Goal: Task Accomplishment & Management: Manage account settings

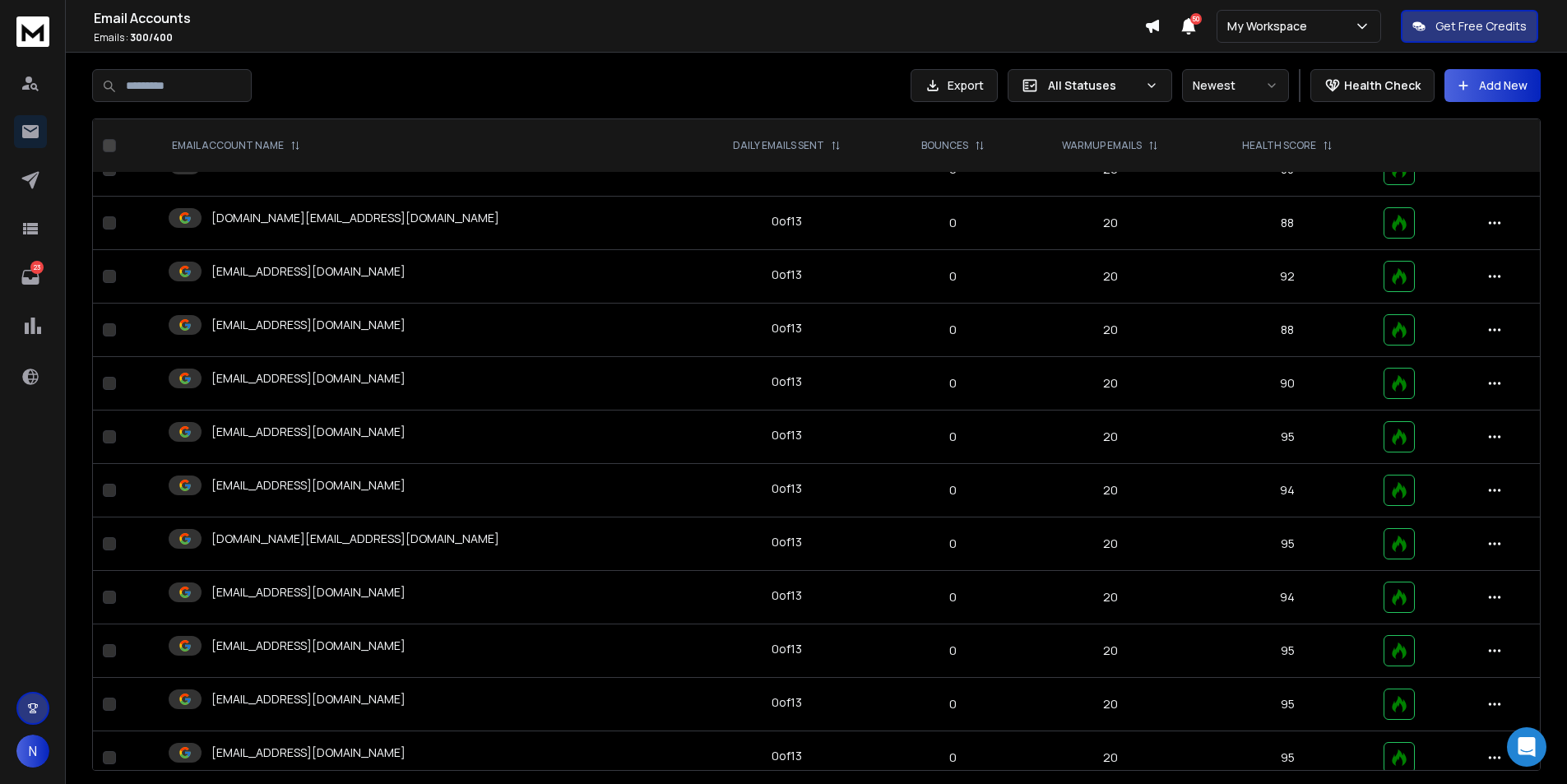
scroll to position [5813, 0]
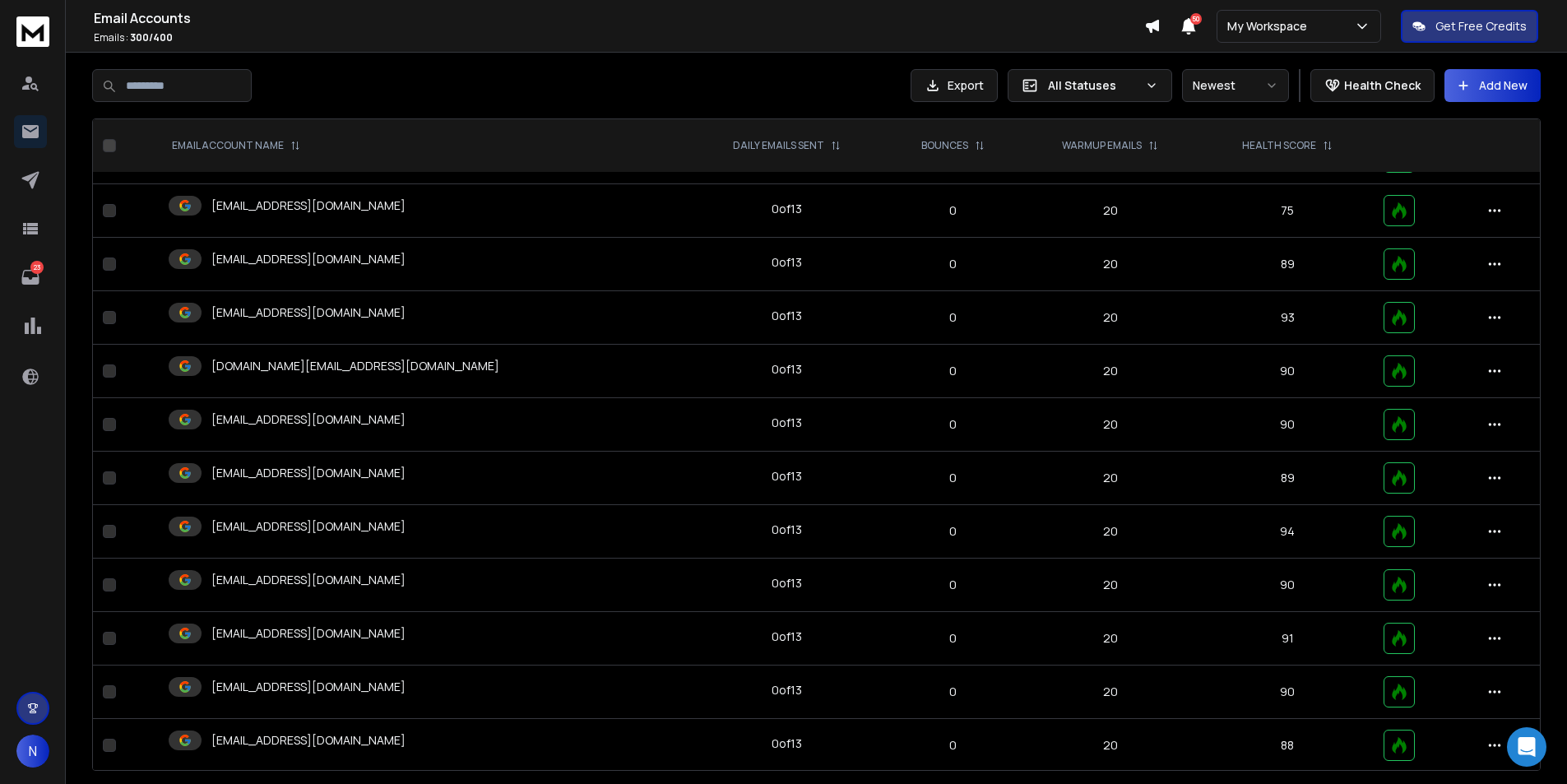
click at [1145, 216] on td "20" at bounding box center [1110, 211] width 182 height 53
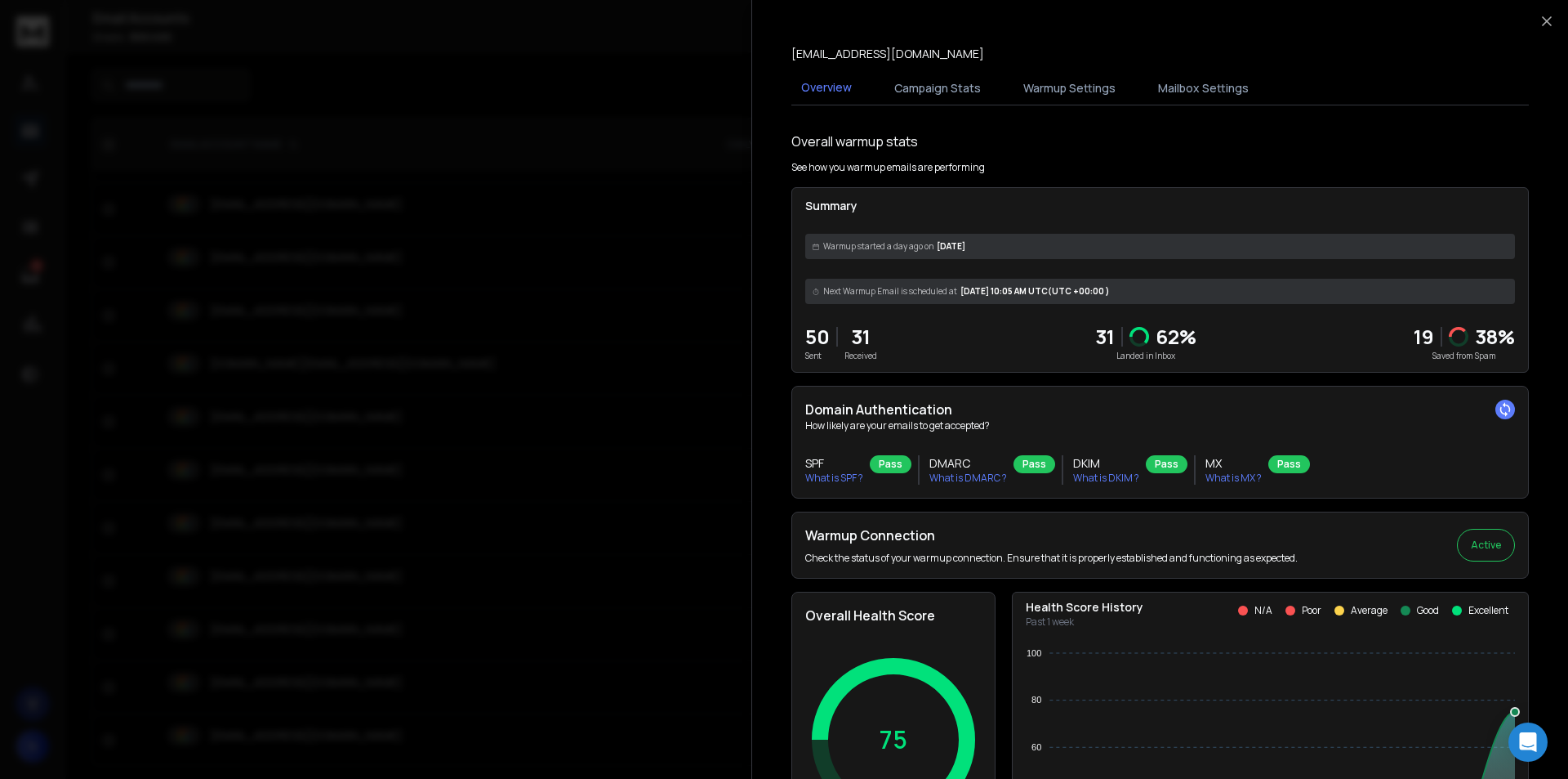
click at [698, 300] on div at bounding box center [784, 389] width 1568 height 779
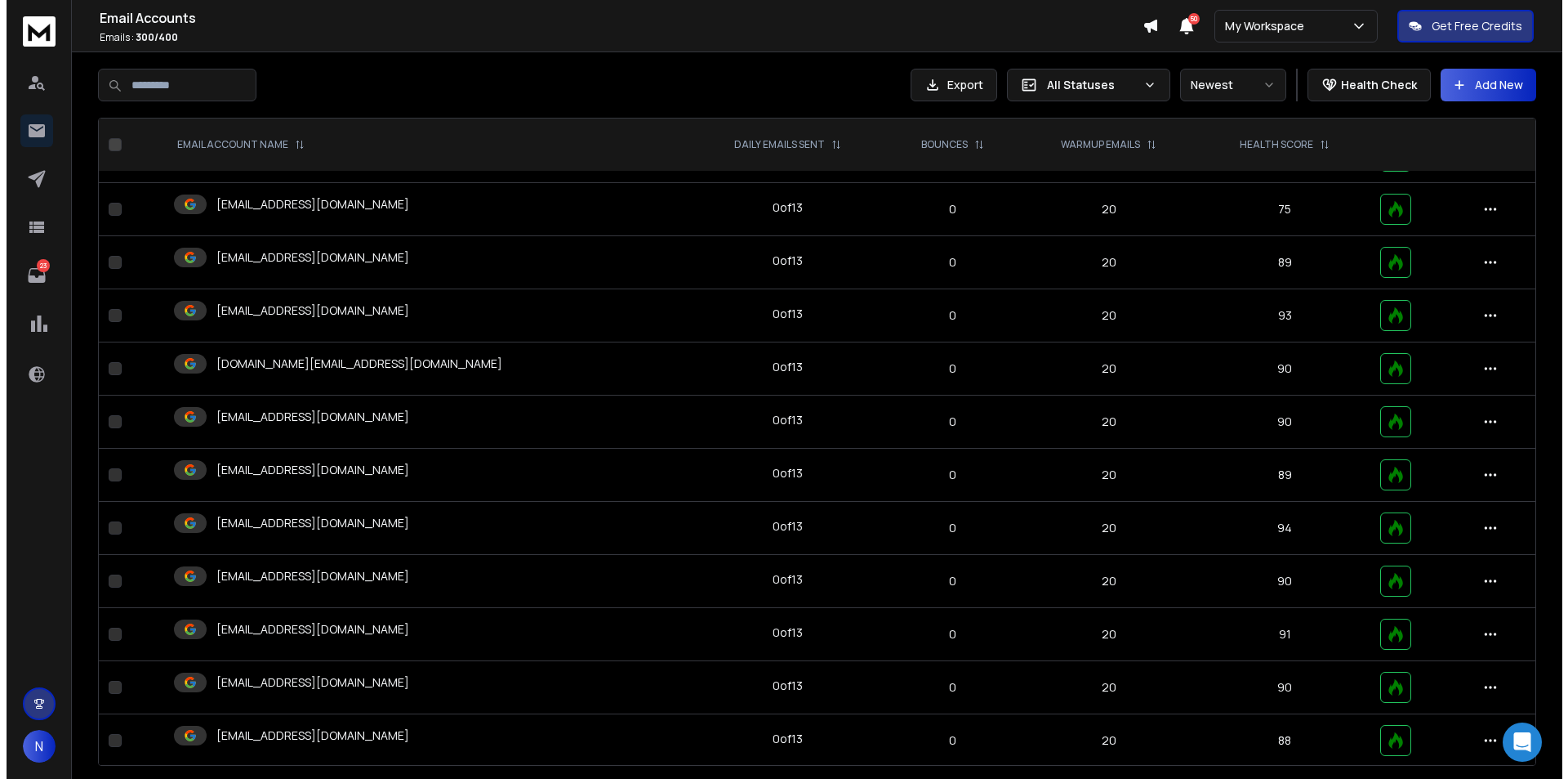
scroll to position [5613, 0]
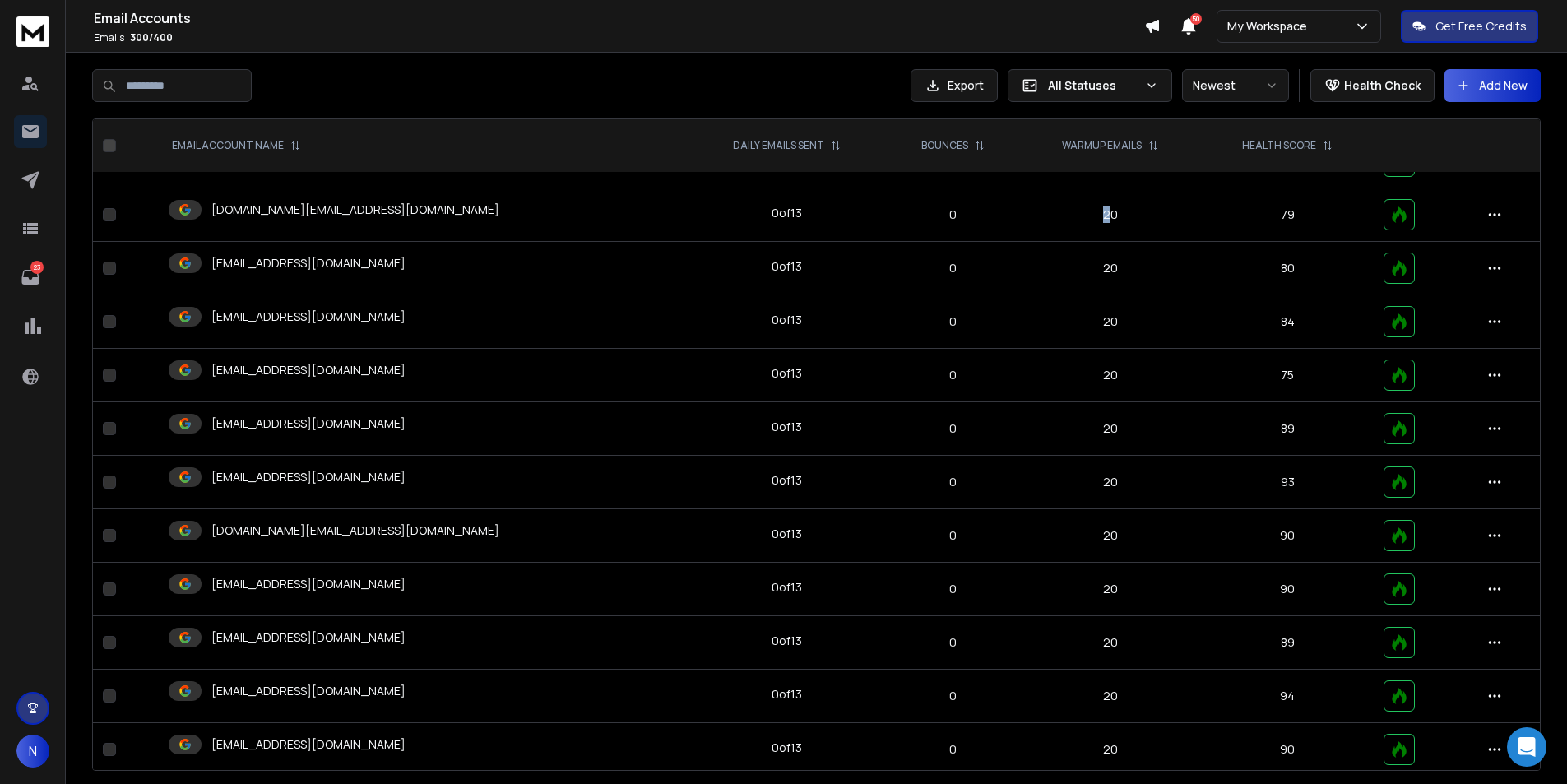
click at [1083, 223] on td "20" at bounding box center [1110, 215] width 182 height 53
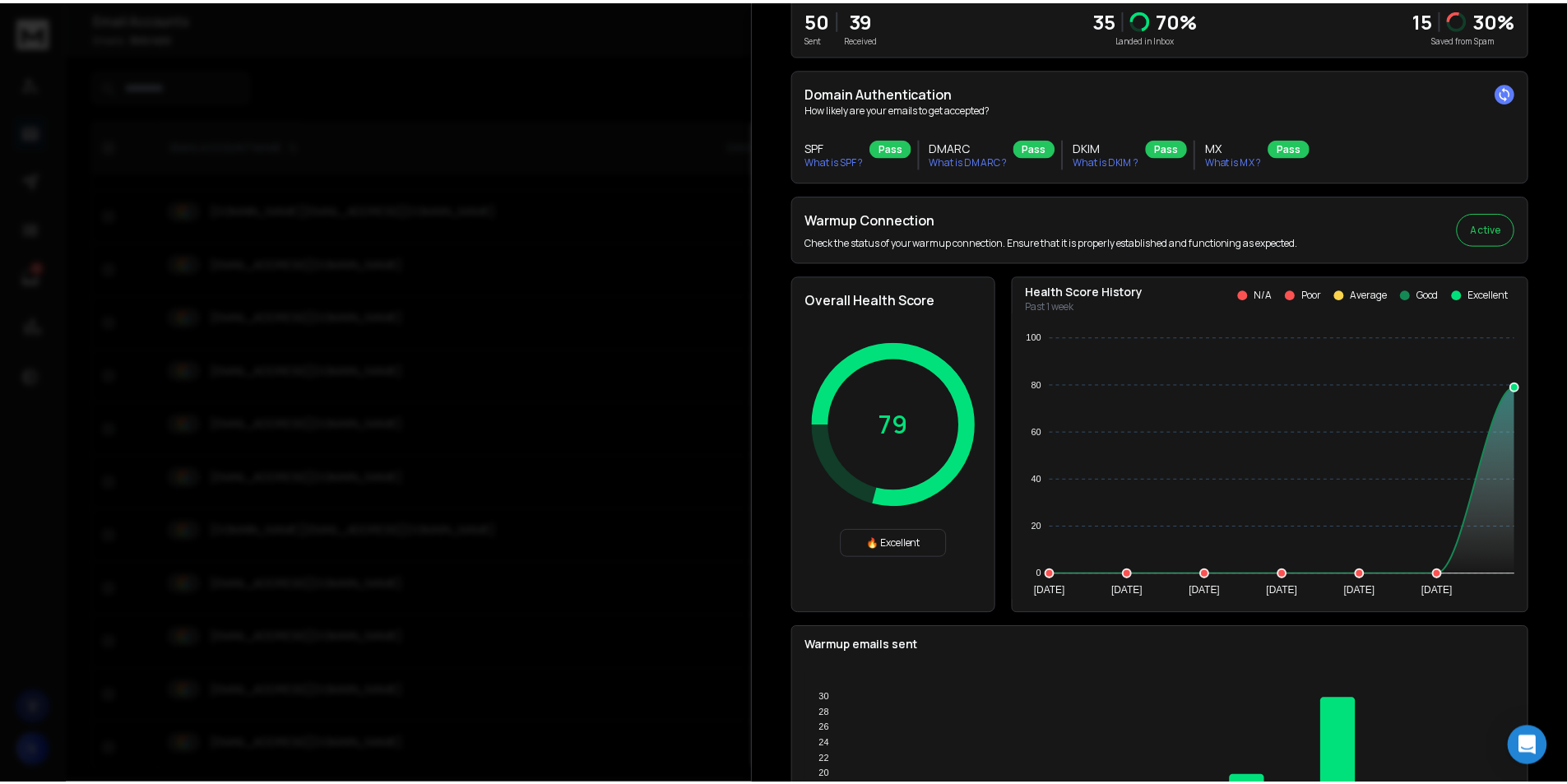
scroll to position [0, 0]
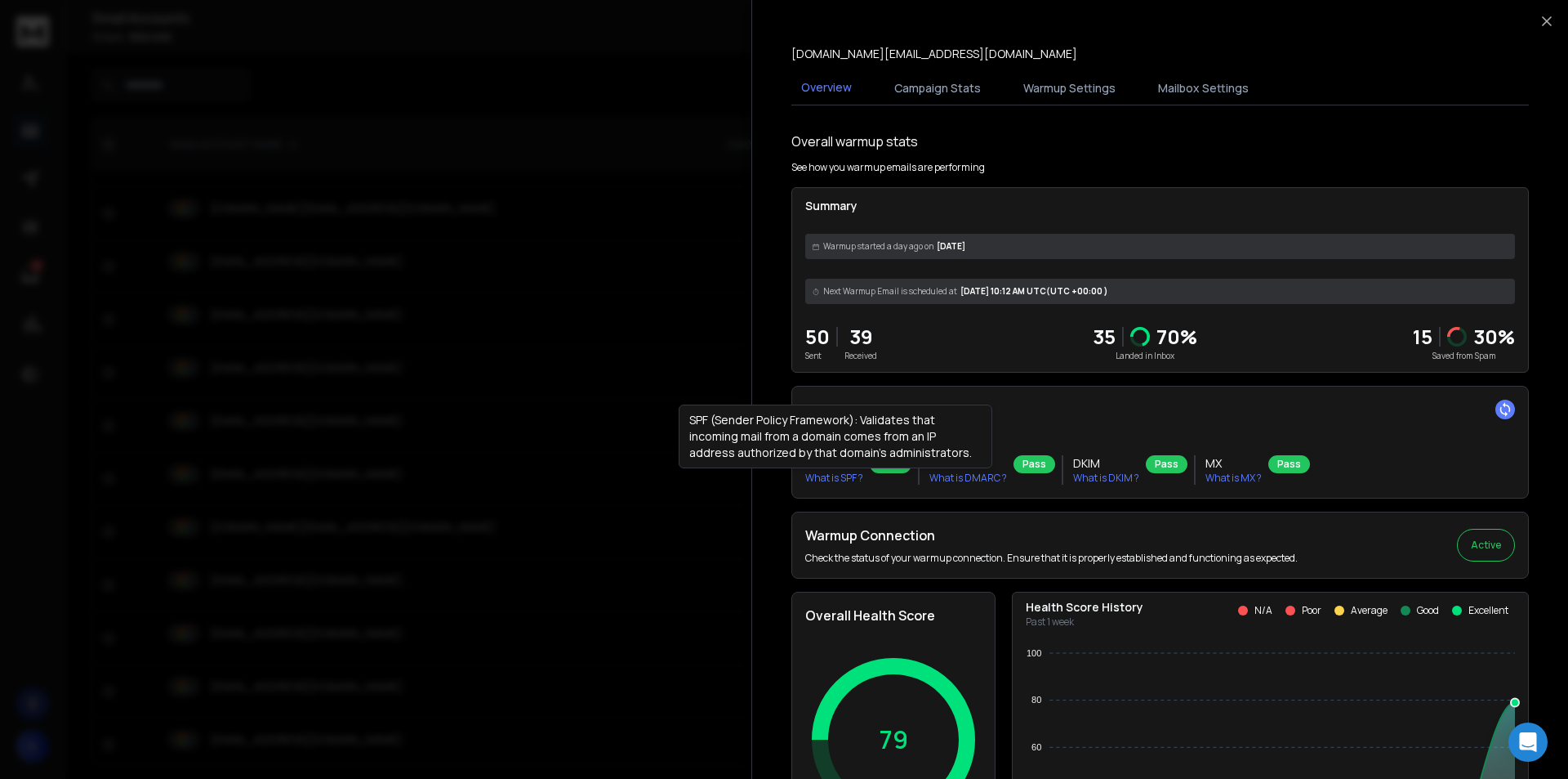
click at [481, 298] on div at bounding box center [784, 389] width 1568 height 779
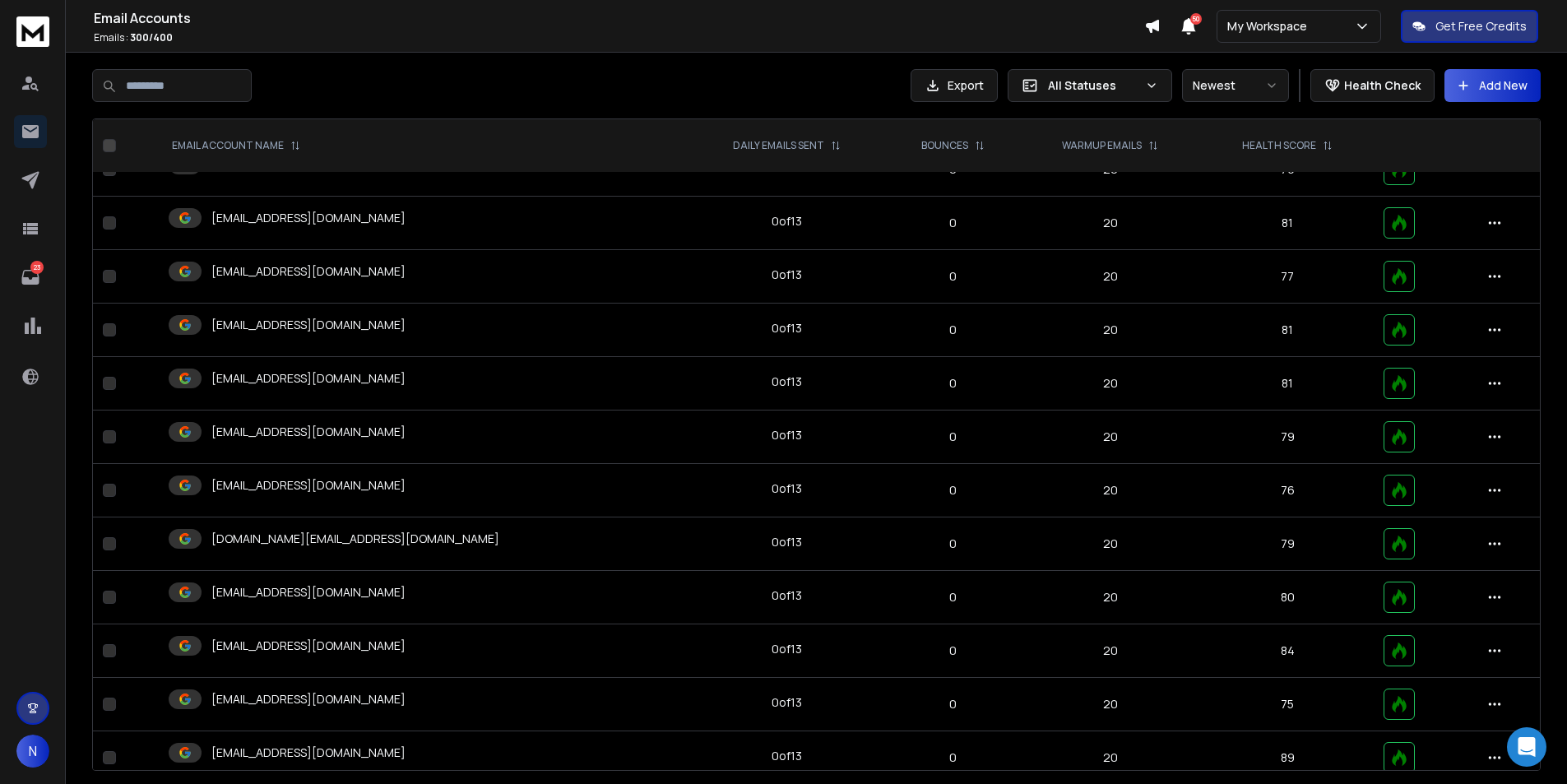
scroll to position [5073, 0]
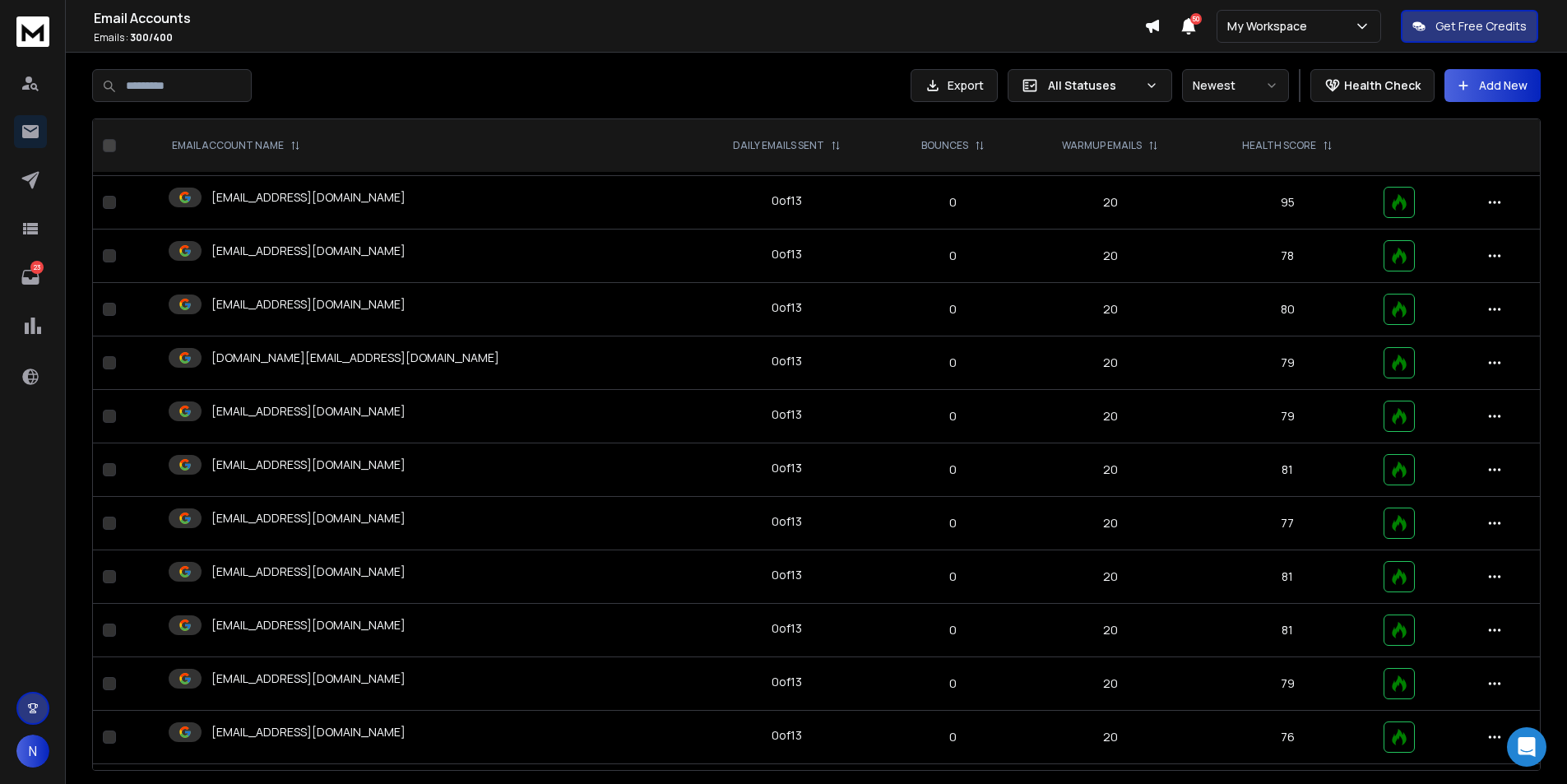
click at [1099, 253] on td "20" at bounding box center [1110, 256] width 182 height 53
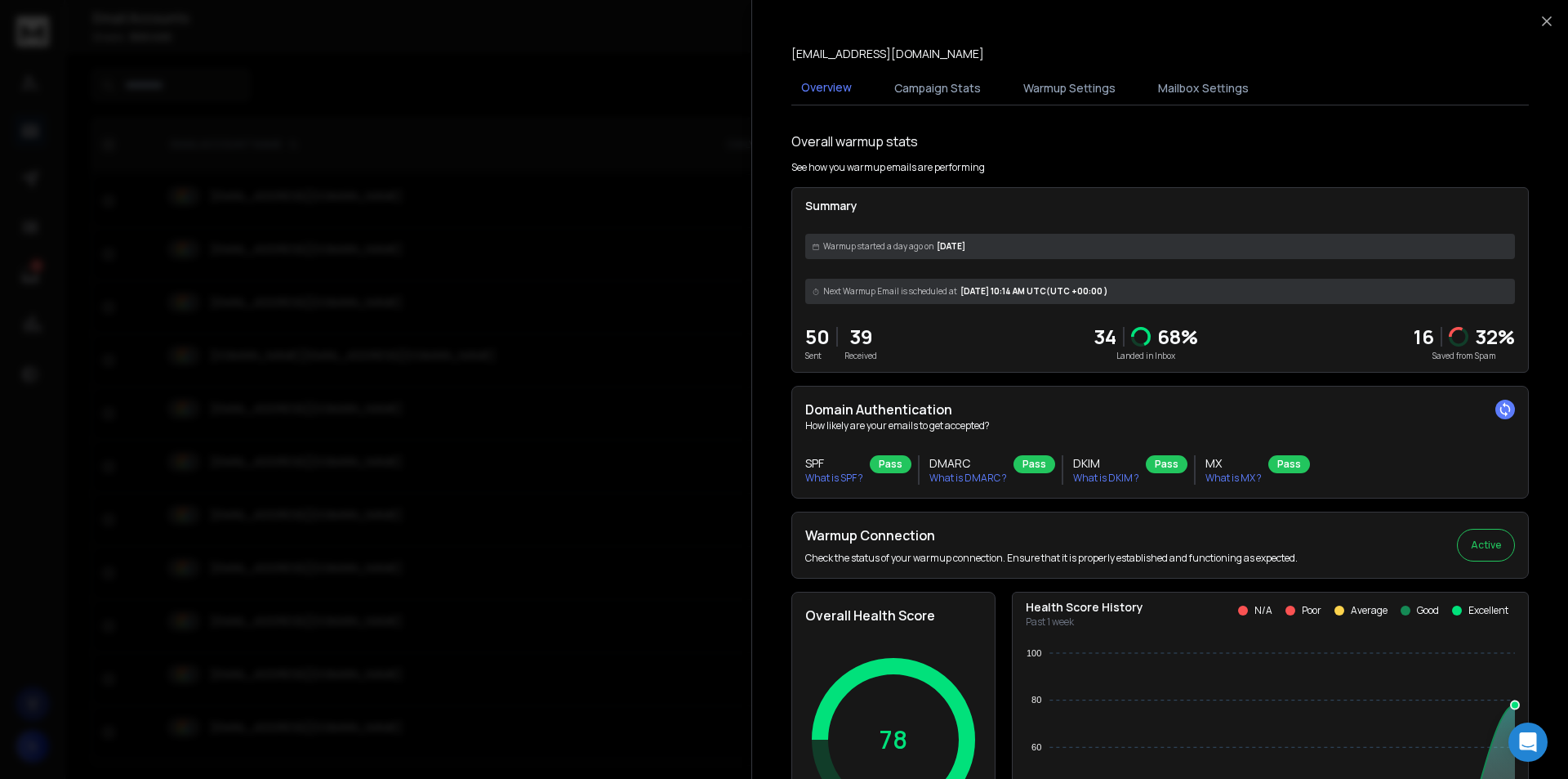
click at [654, 292] on div at bounding box center [784, 389] width 1568 height 779
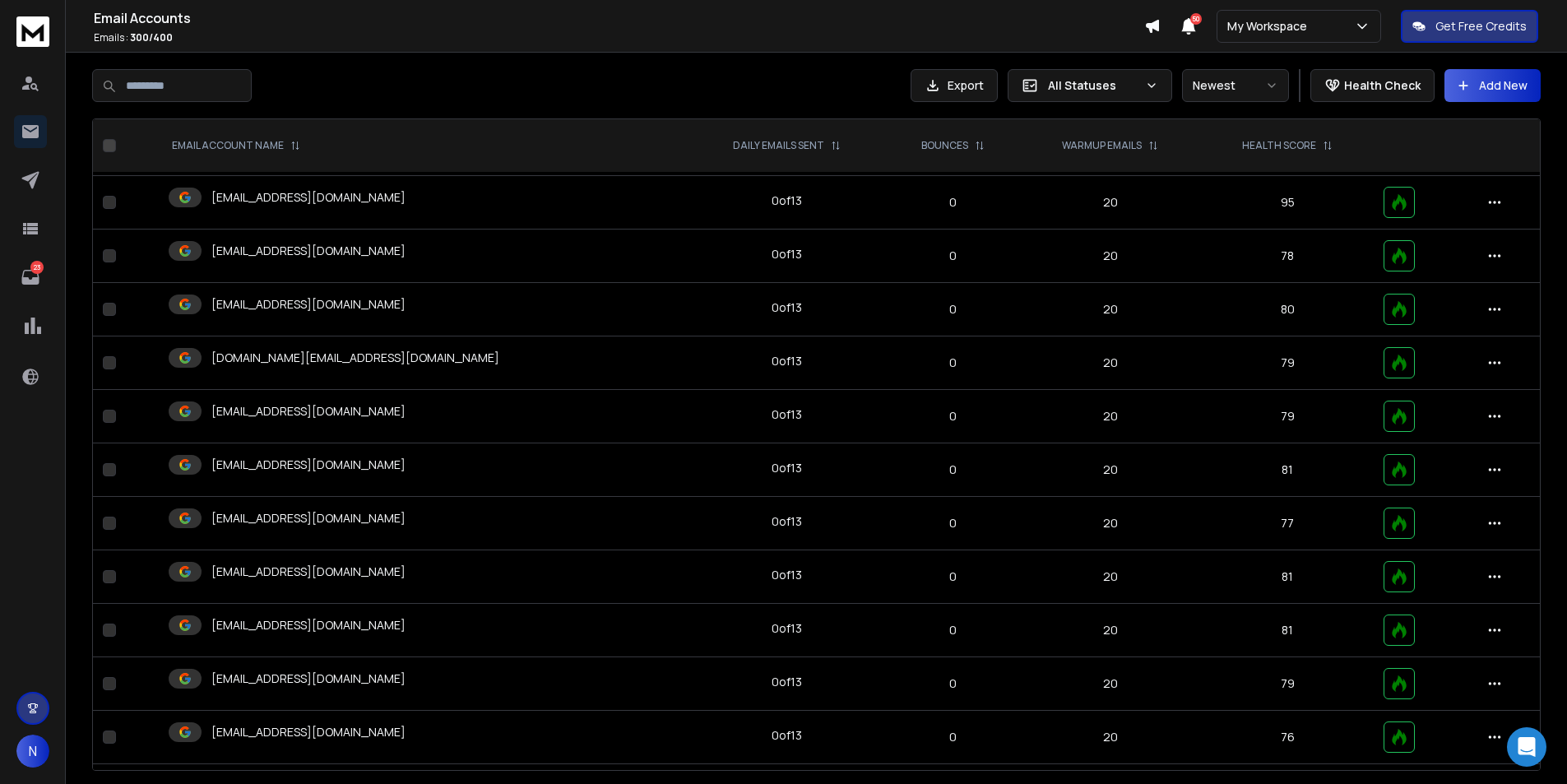
click at [897, 256] on p "0" at bounding box center [953, 256] width 113 height 17
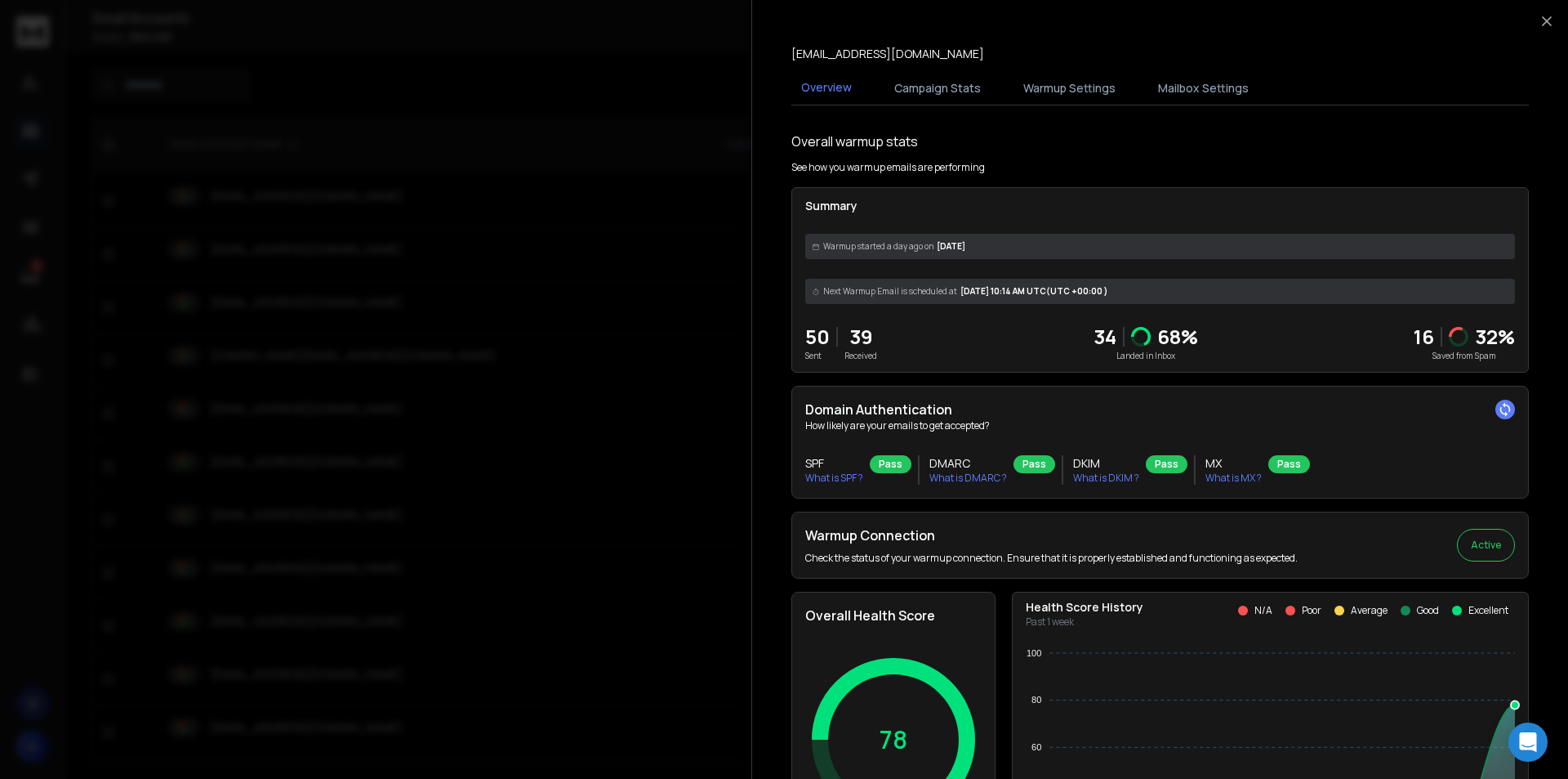
click at [581, 282] on div at bounding box center [784, 389] width 1568 height 779
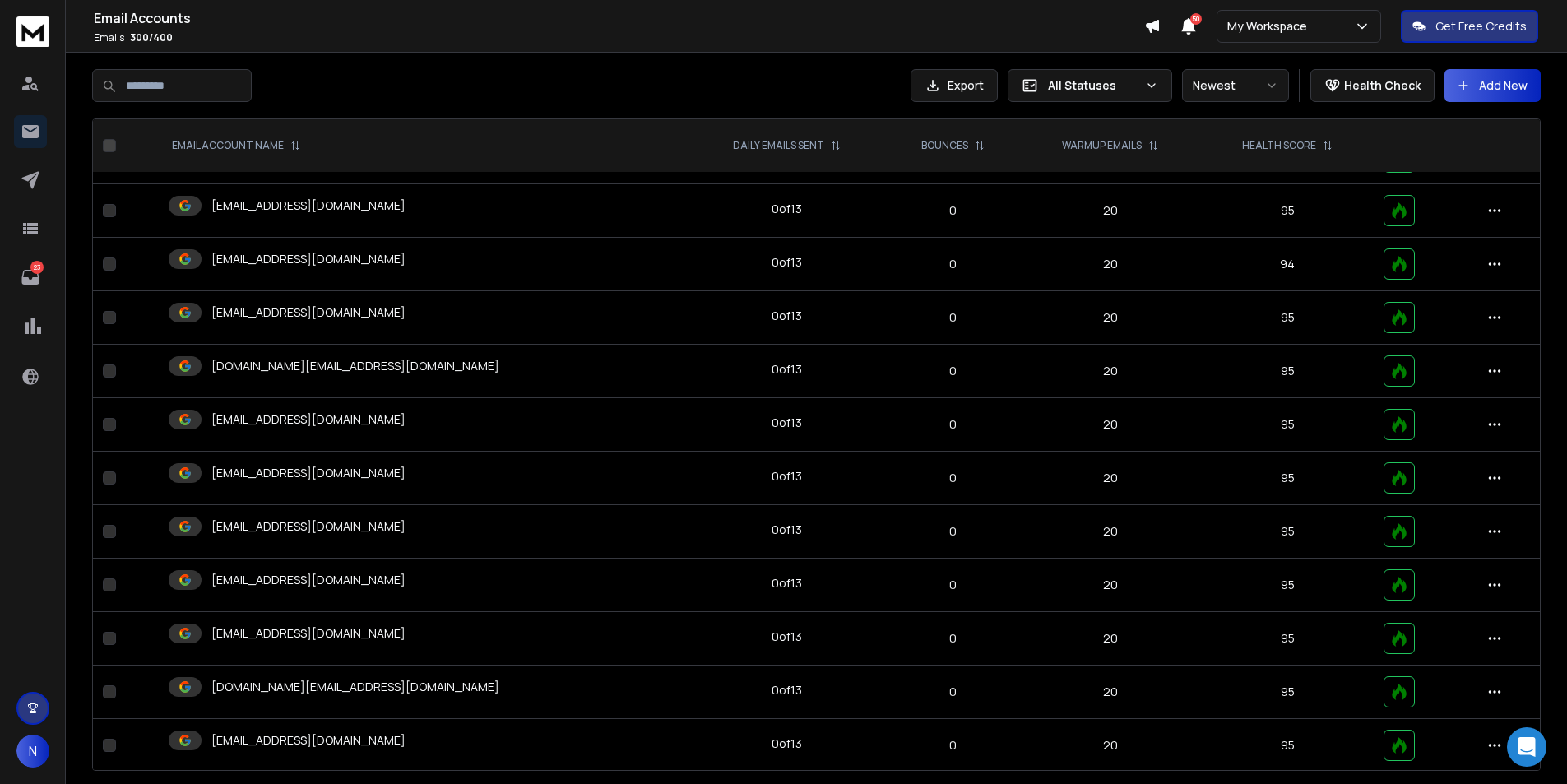
scroll to position [15475, 0]
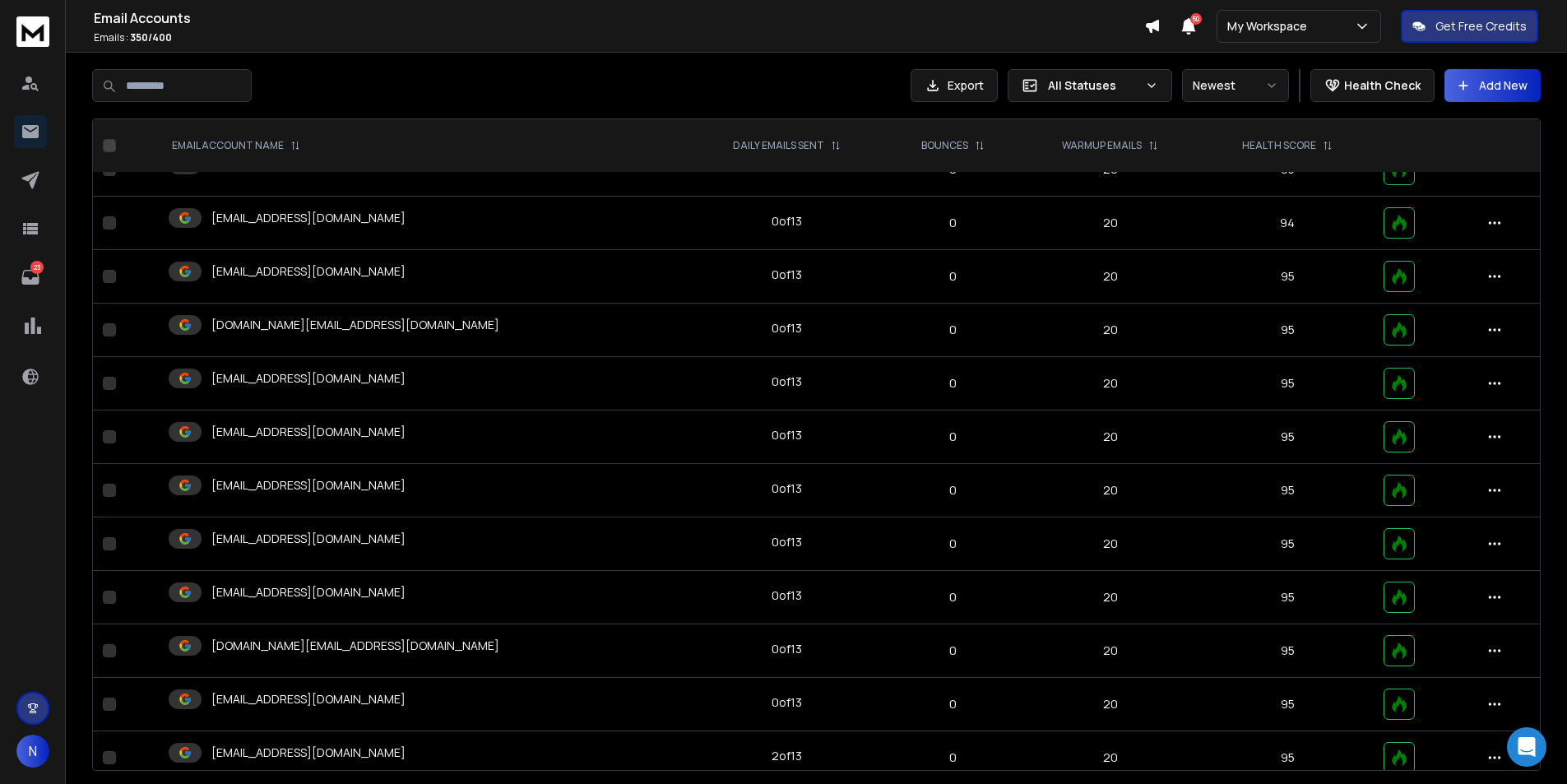
click at [1076, 705] on td "20" at bounding box center [1110, 704] width 182 height 53
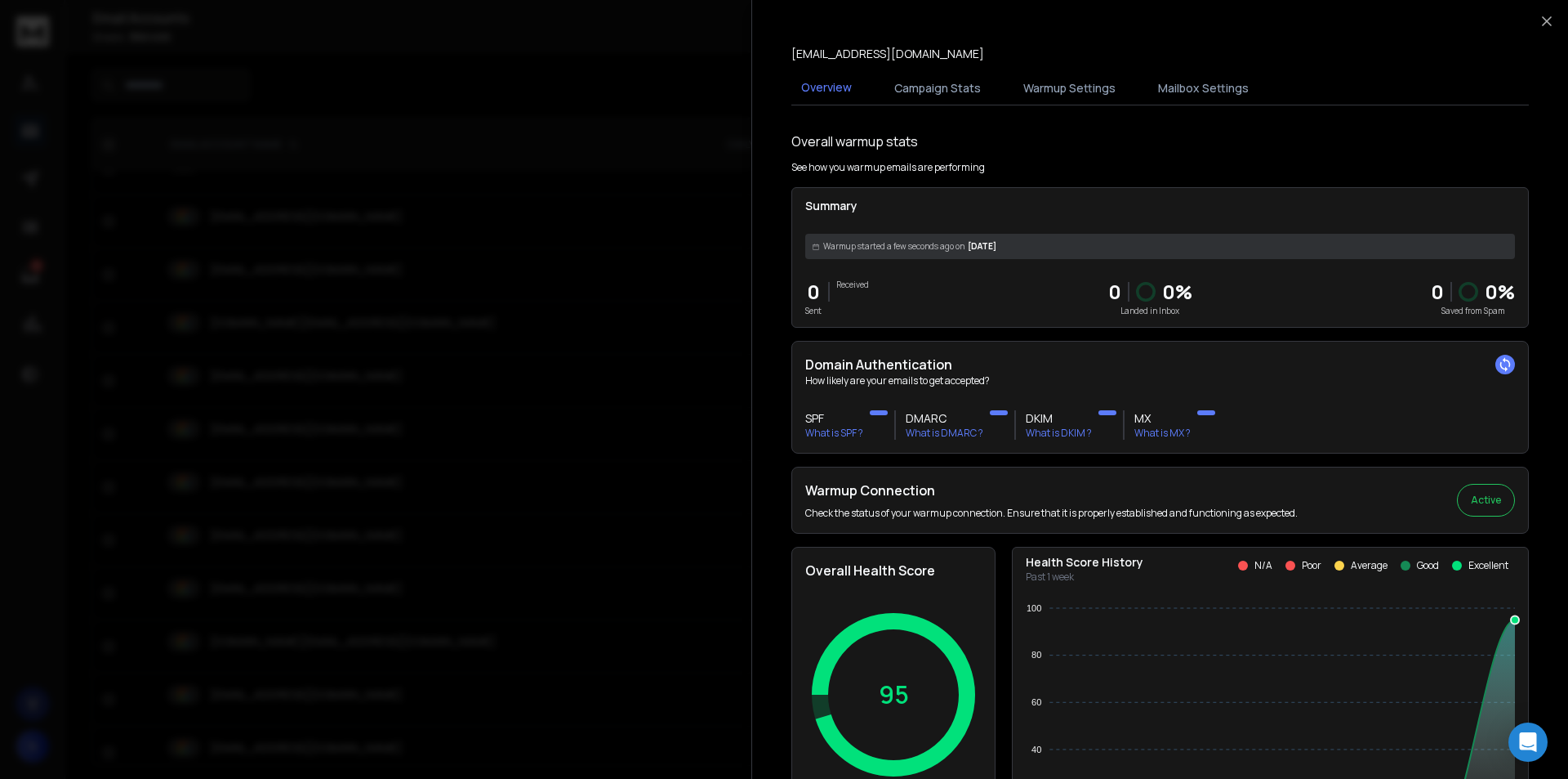
click at [702, 545] on div at bounding box center [784, 389] width 1568 height 779
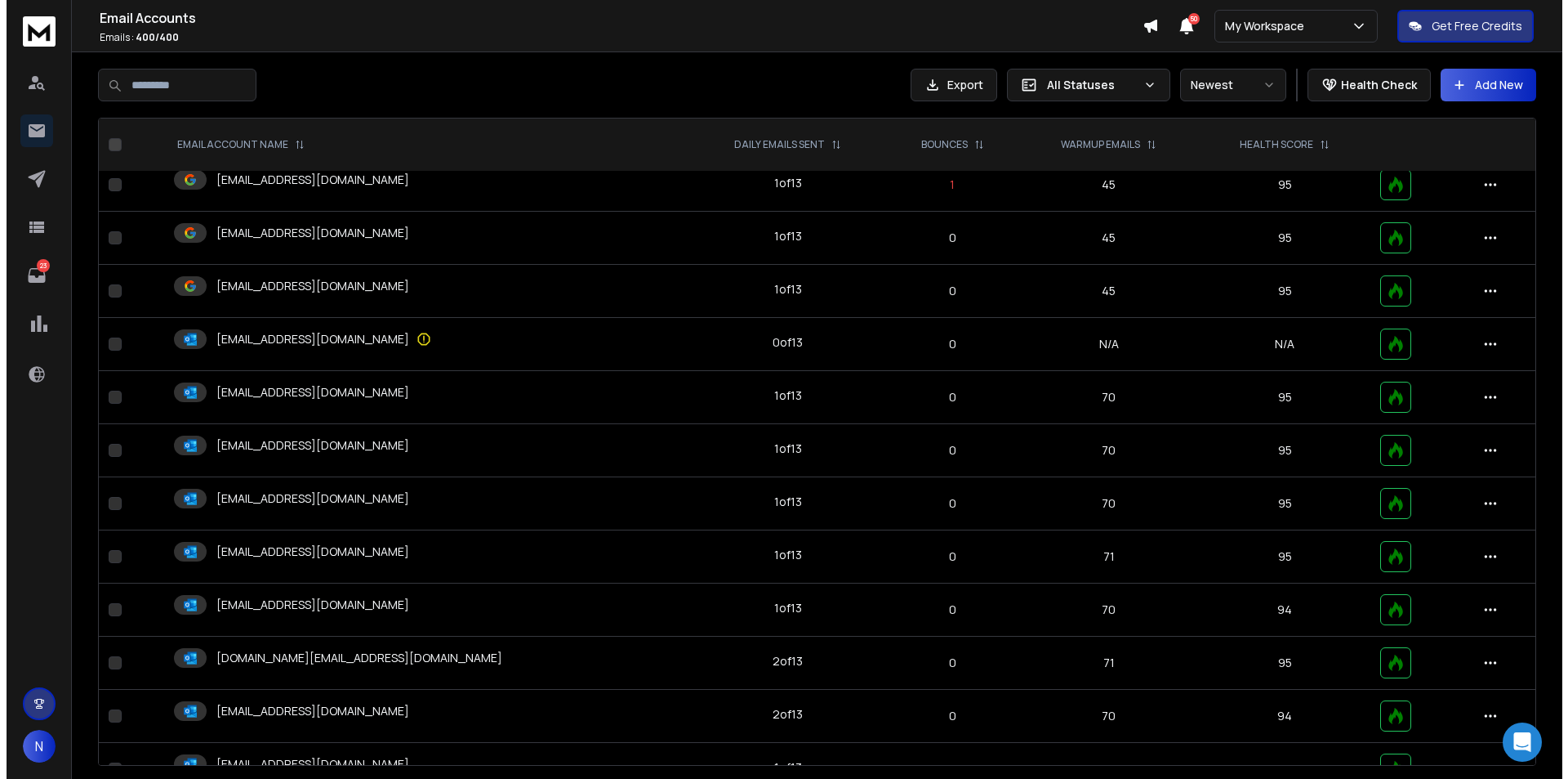
scroll to position [20660, 0]
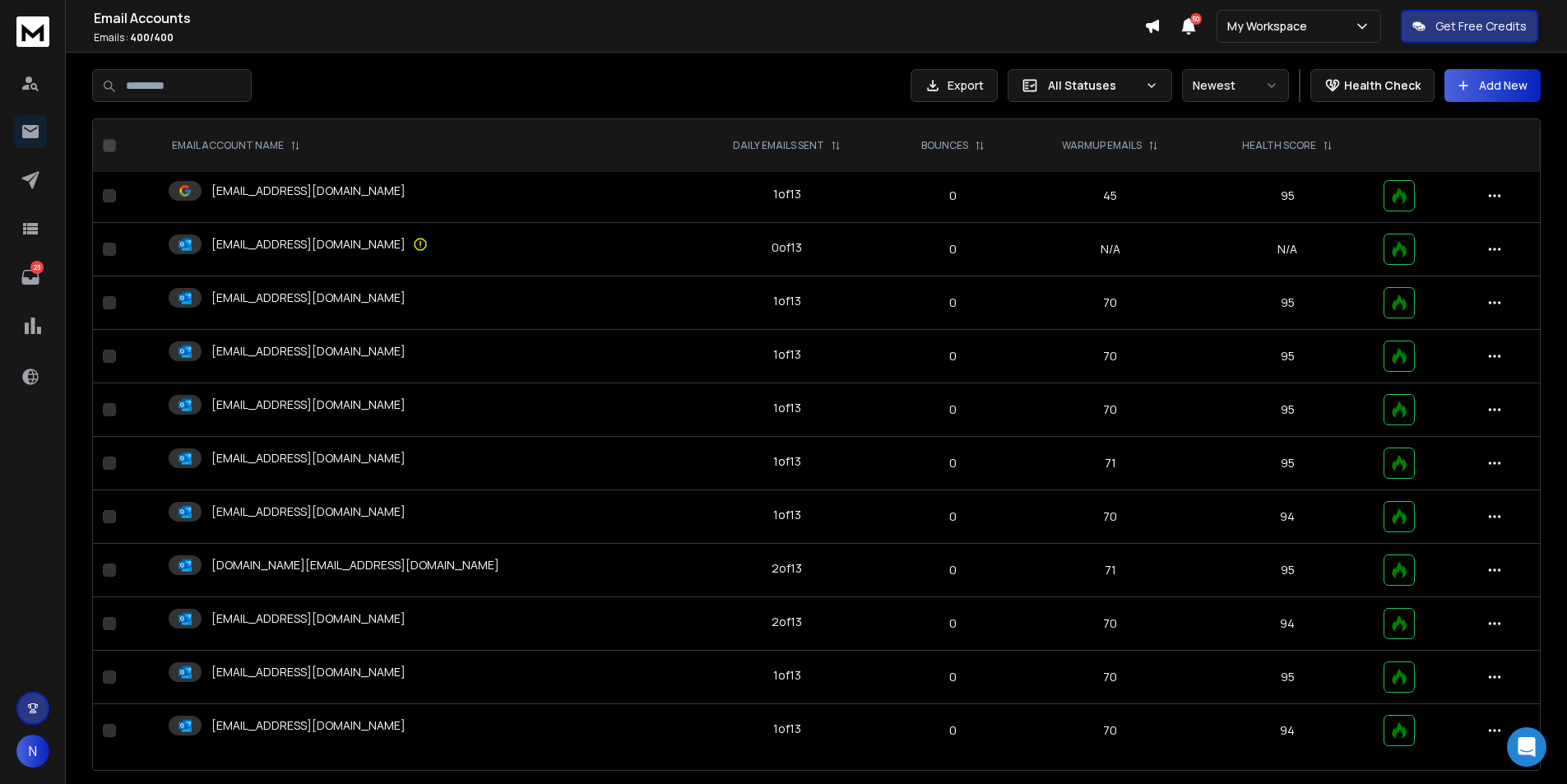
click at [104, 251] on button "button" at bounding box center [110, 249] width 13 height 13
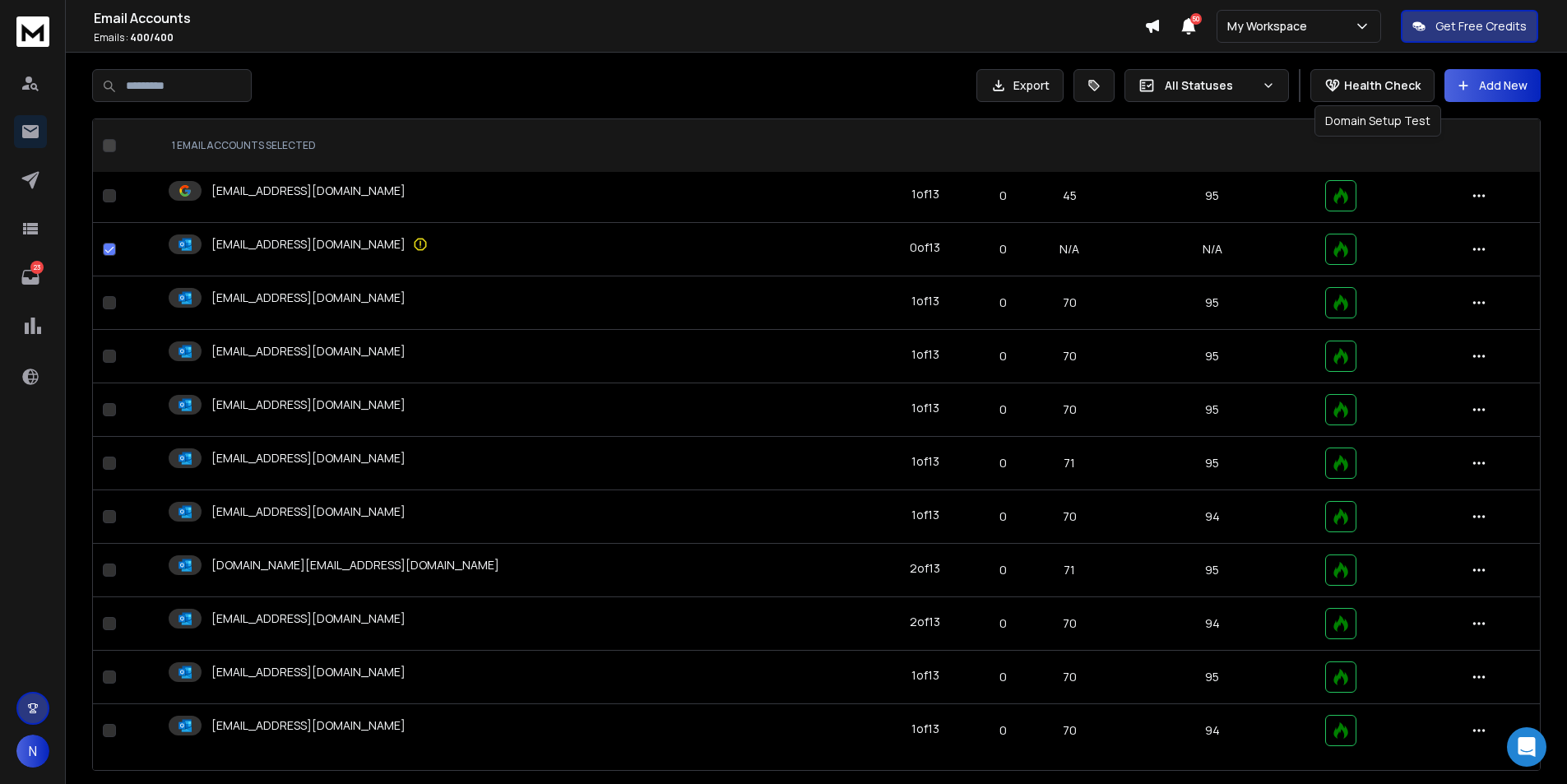
click at [1284, 83] on div "All Statuses" at bounding box center [1207, 86] width 164 height 33
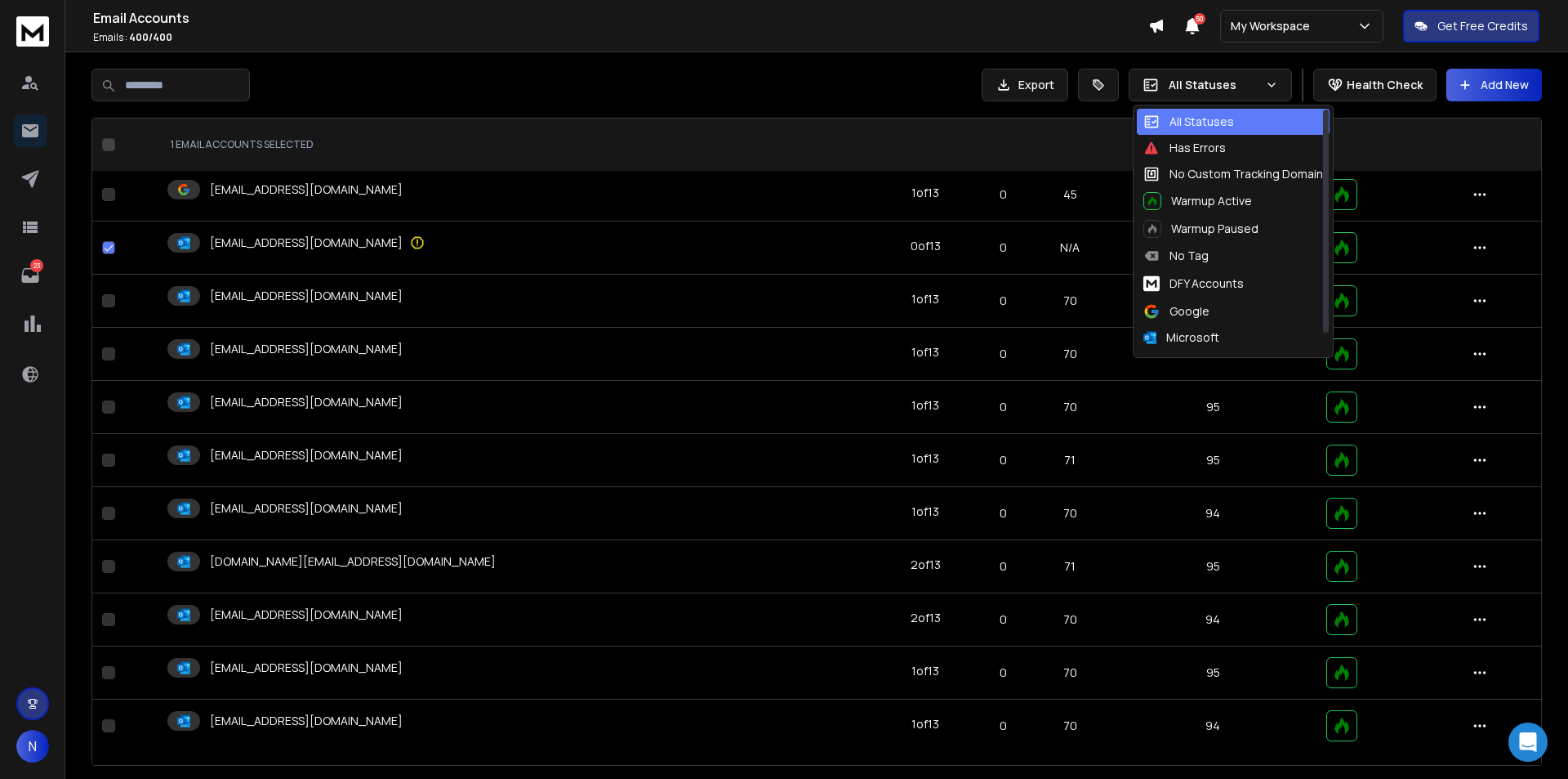
click at [1279, 90] on icon at bounding box center [1271, 85] width 13 height 13
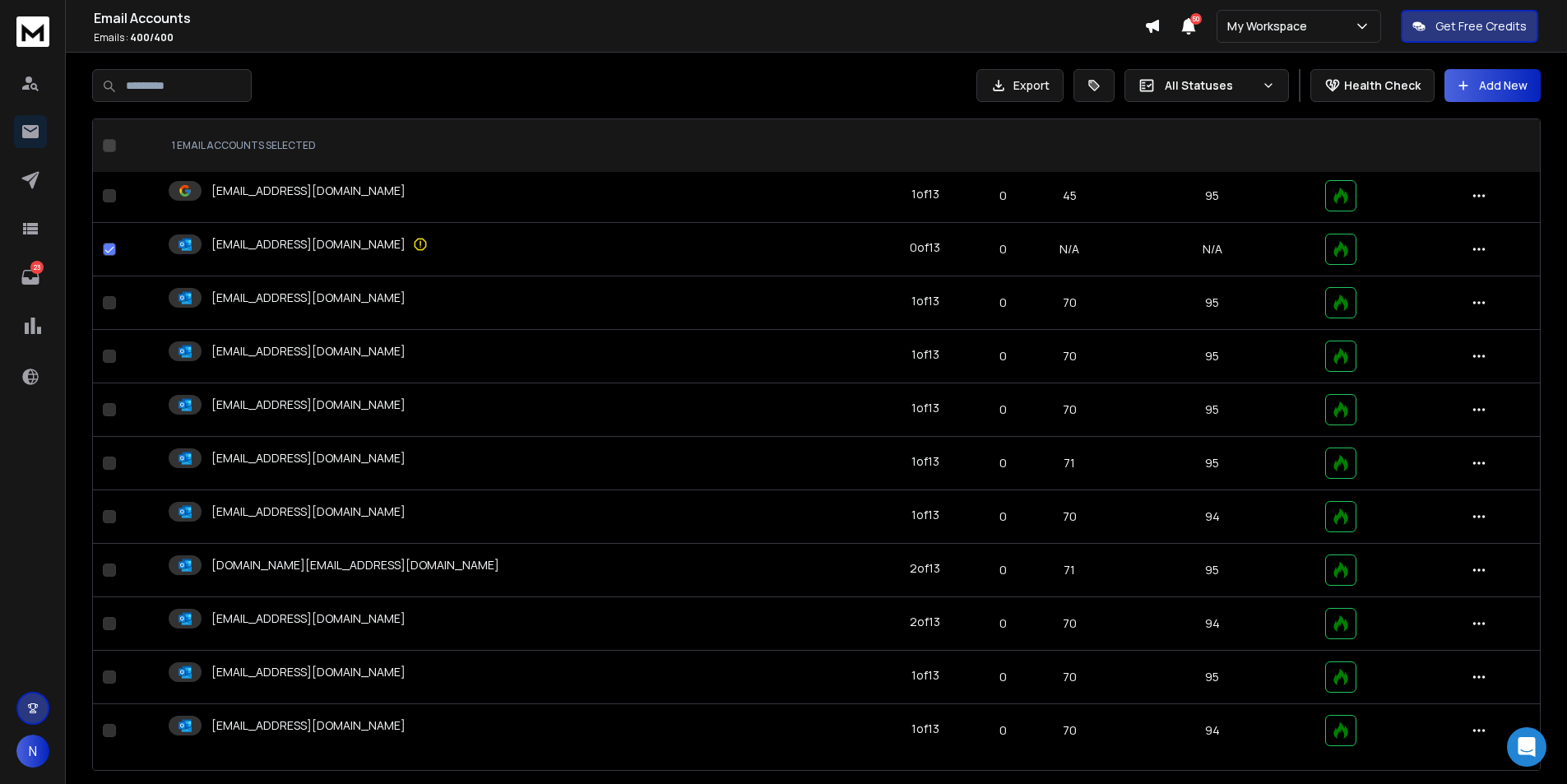
click at [1275, 87] on icon at bounding box center [1268, 86] width 13 height 13
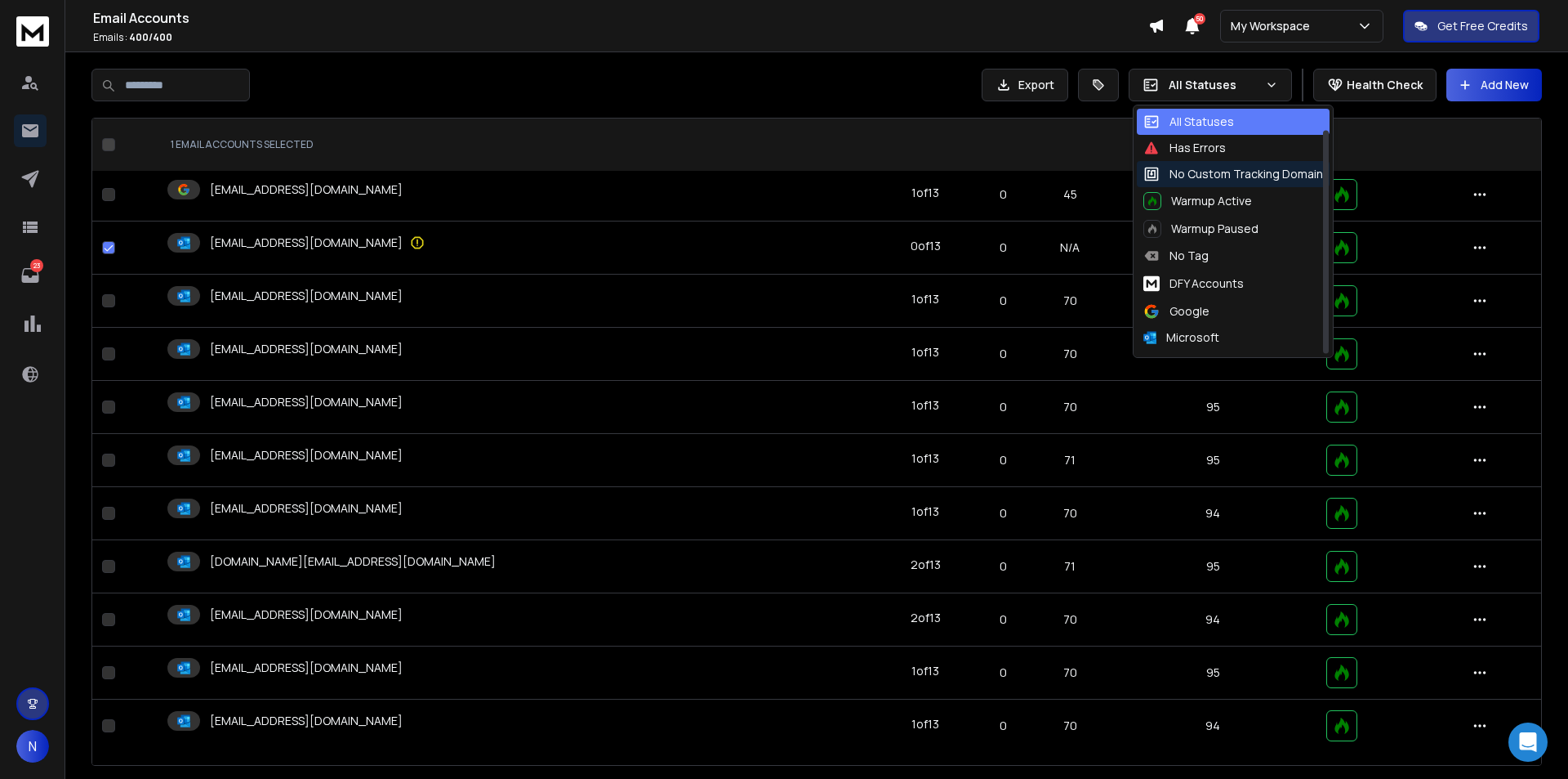
scroll to position [23, 0]
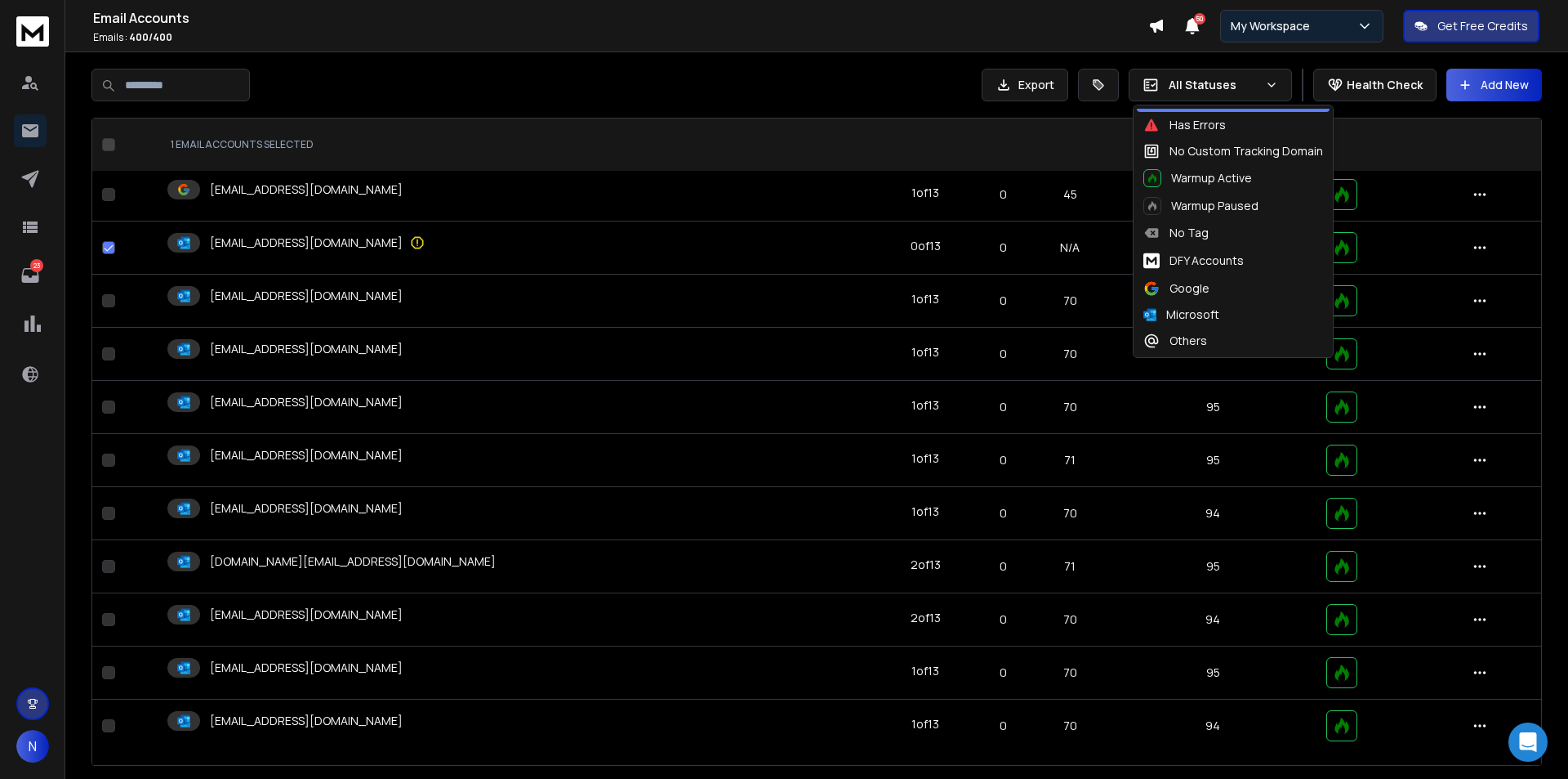
click at [1376, 31] on button "My Workspace" at bounding box center [1302, 27] width 163 height 33
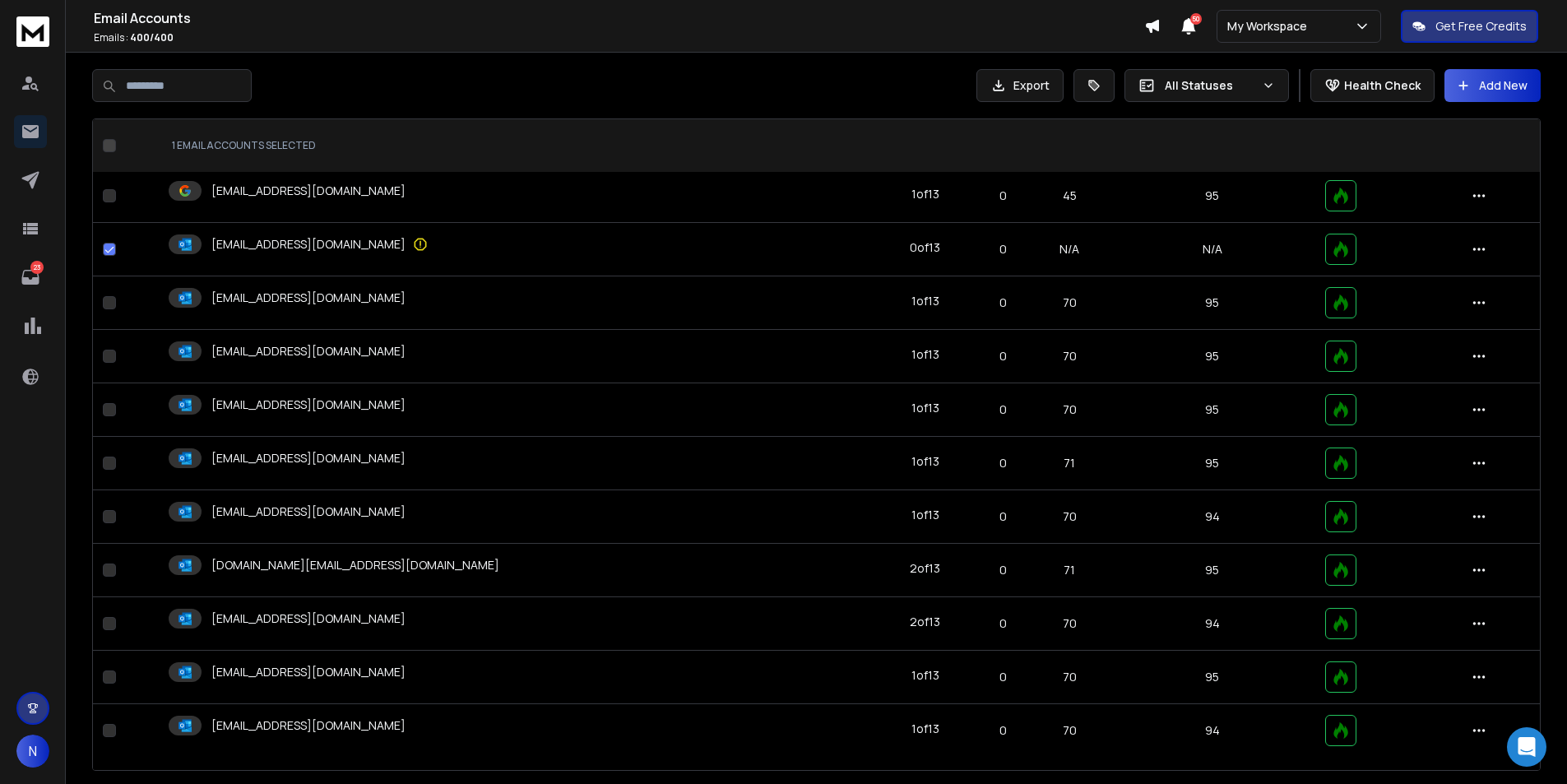
click at [1209, 96] on div "All Statuses" at bounding box center [1207, 86] width 164 height 33
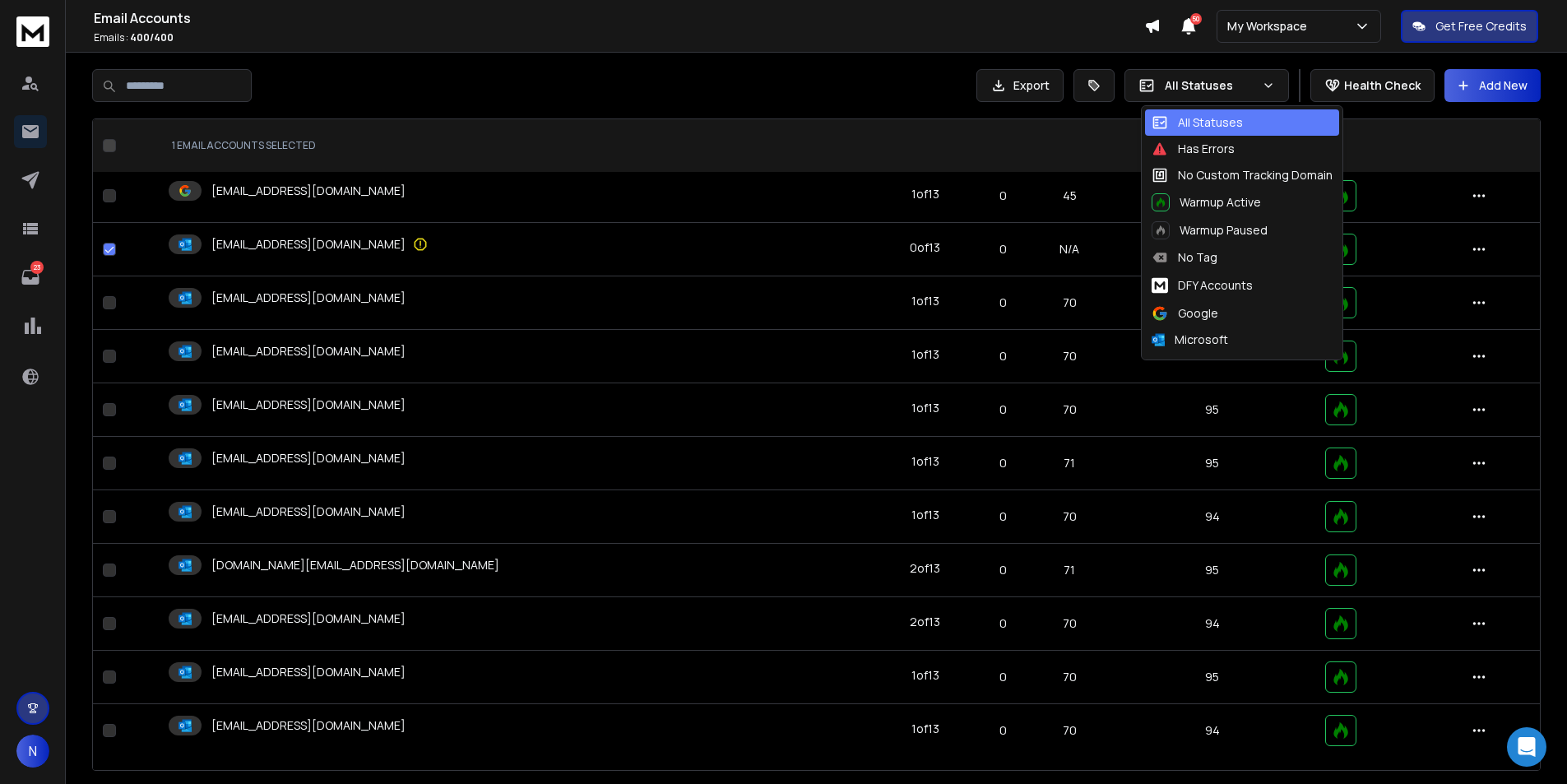
click at [1209, 96] on div "All Statuses" at bounding box center [1207, 86] width 164 height 33
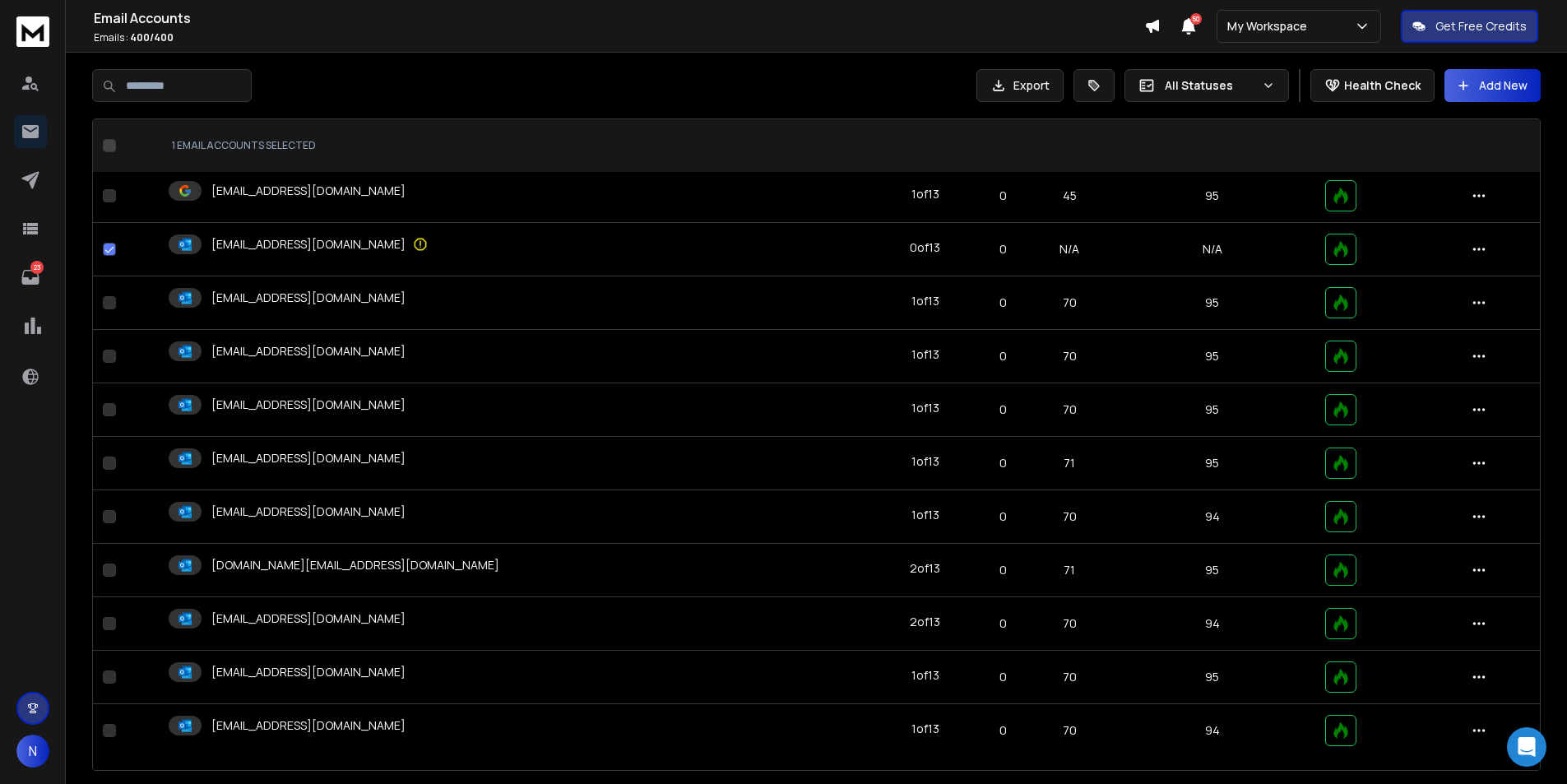
click at [1275, 79] on icon at bounding box center [1268, 86] width 13 height 13
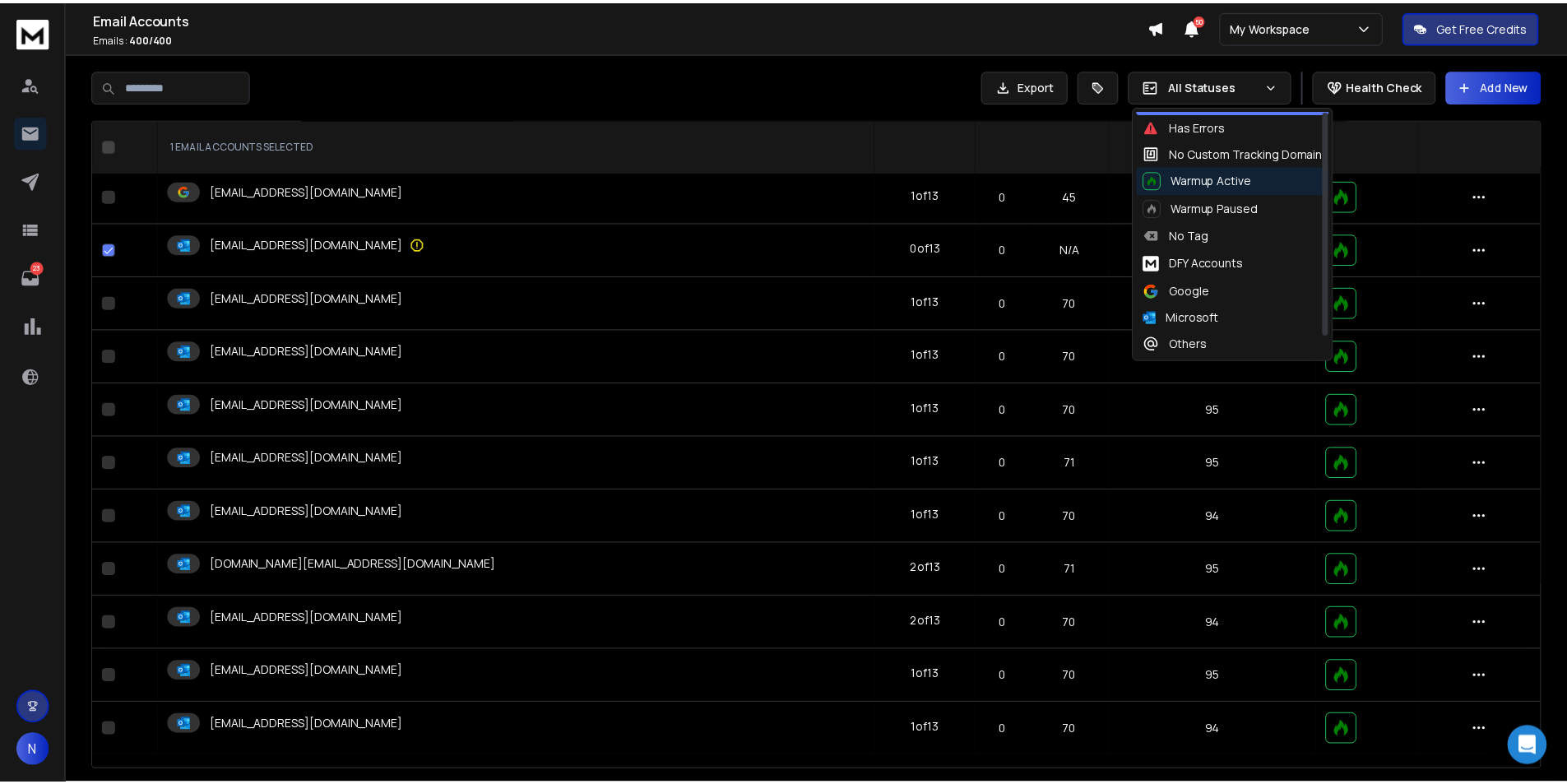
scroll to position [0, 0]
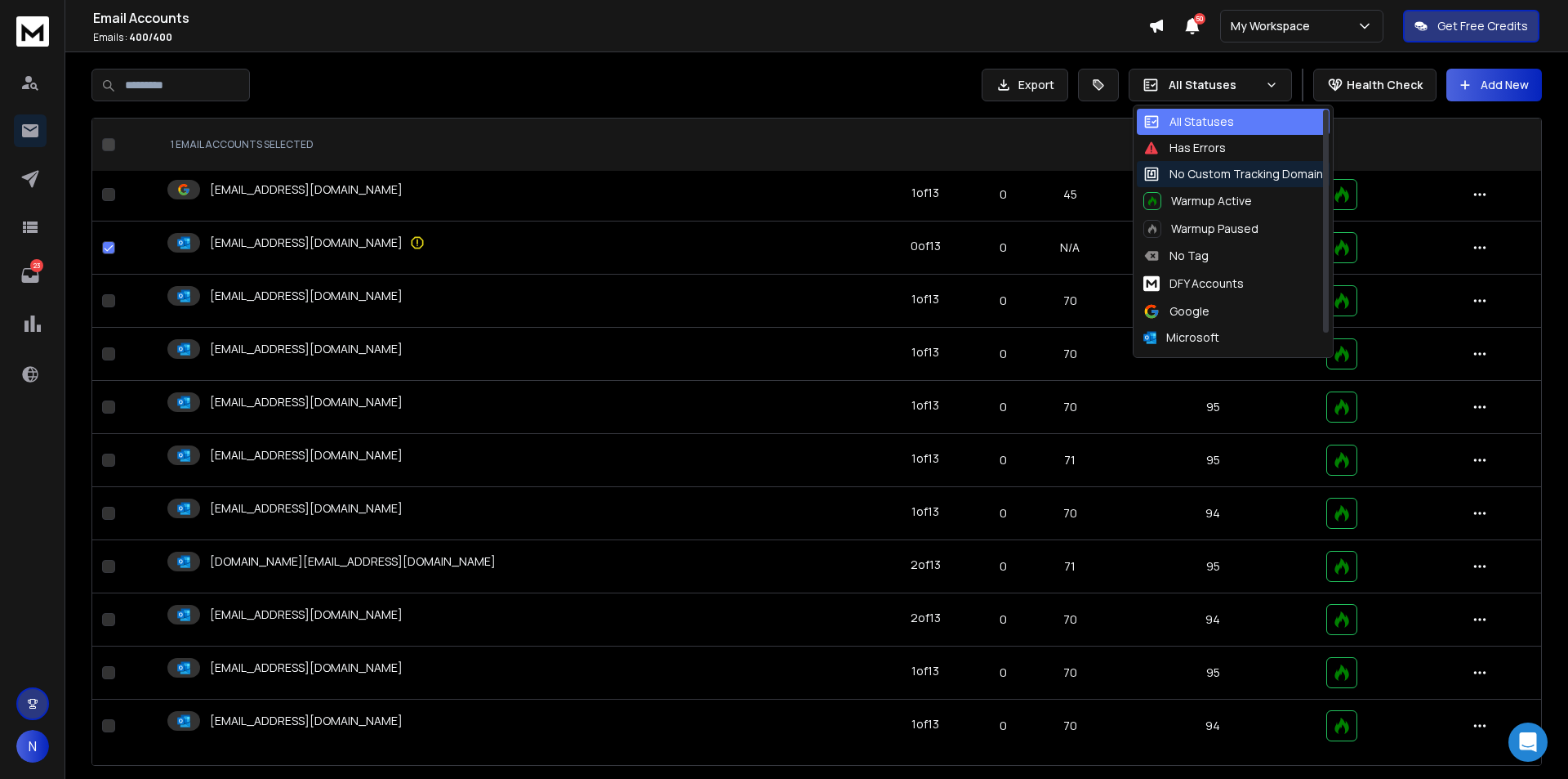
click at [898, 104] on div "Export All Statuses Health Check Add New 1 EMAIL ACCOUNTS SELECTED [EMAIL_ADDRE…" at bounding box center [816, 417] width 1451 height 697
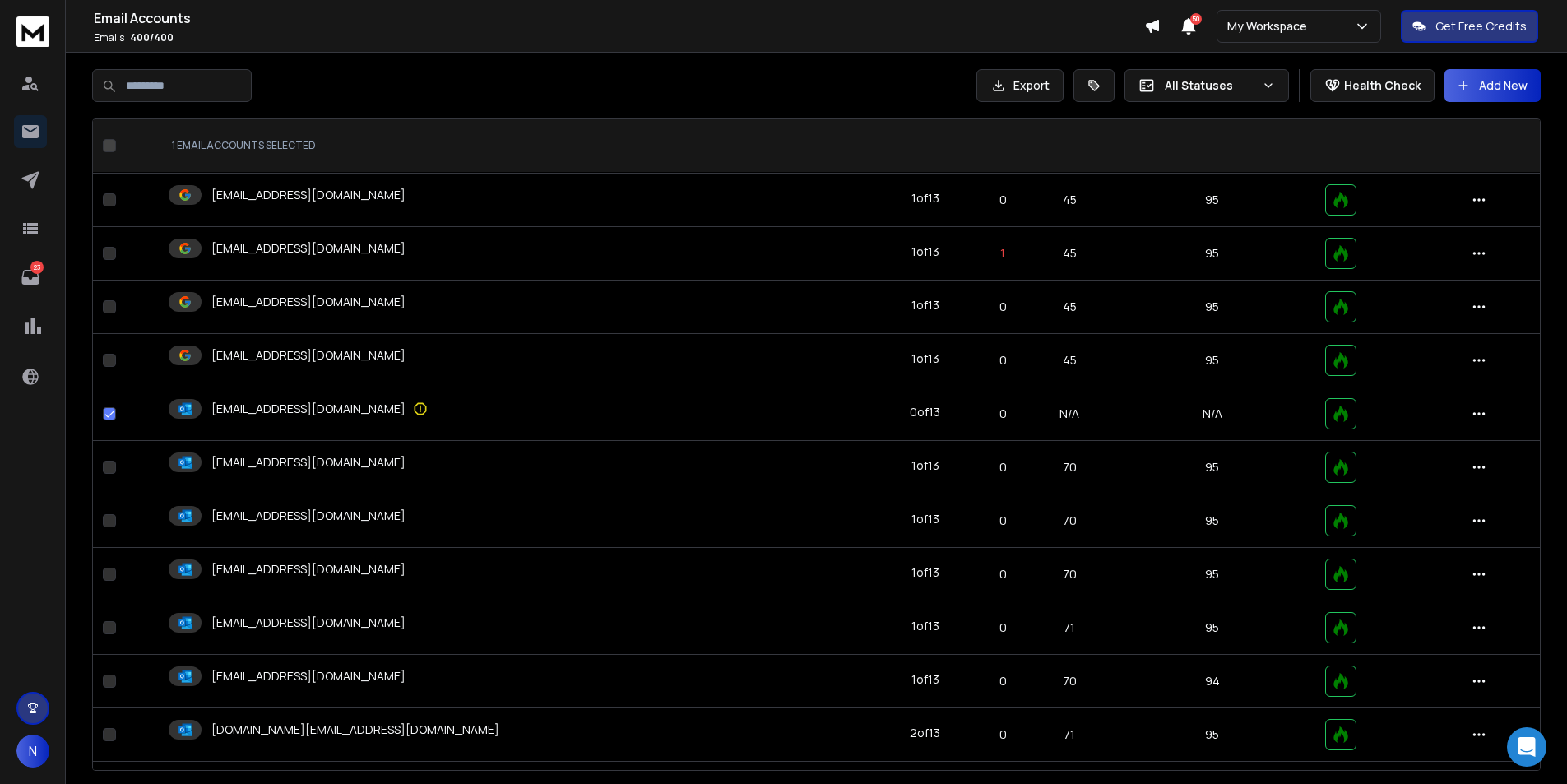
scroll to position [20381, 0]
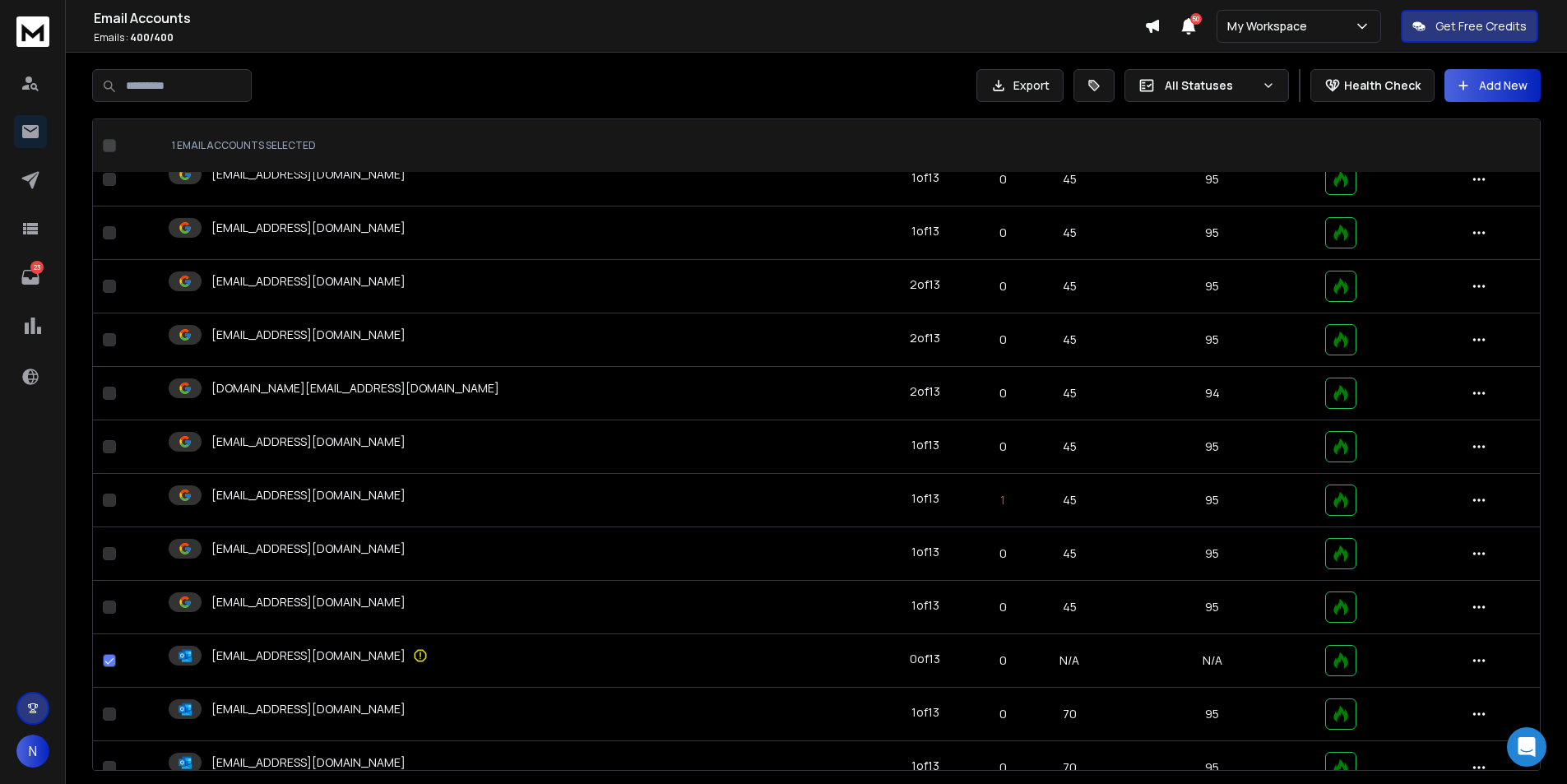
click at [761, 427] on td "[EMAIL_ADDRESS][DOMAIN_NAME]" at bounding box center [516, 447] width 716 height 53
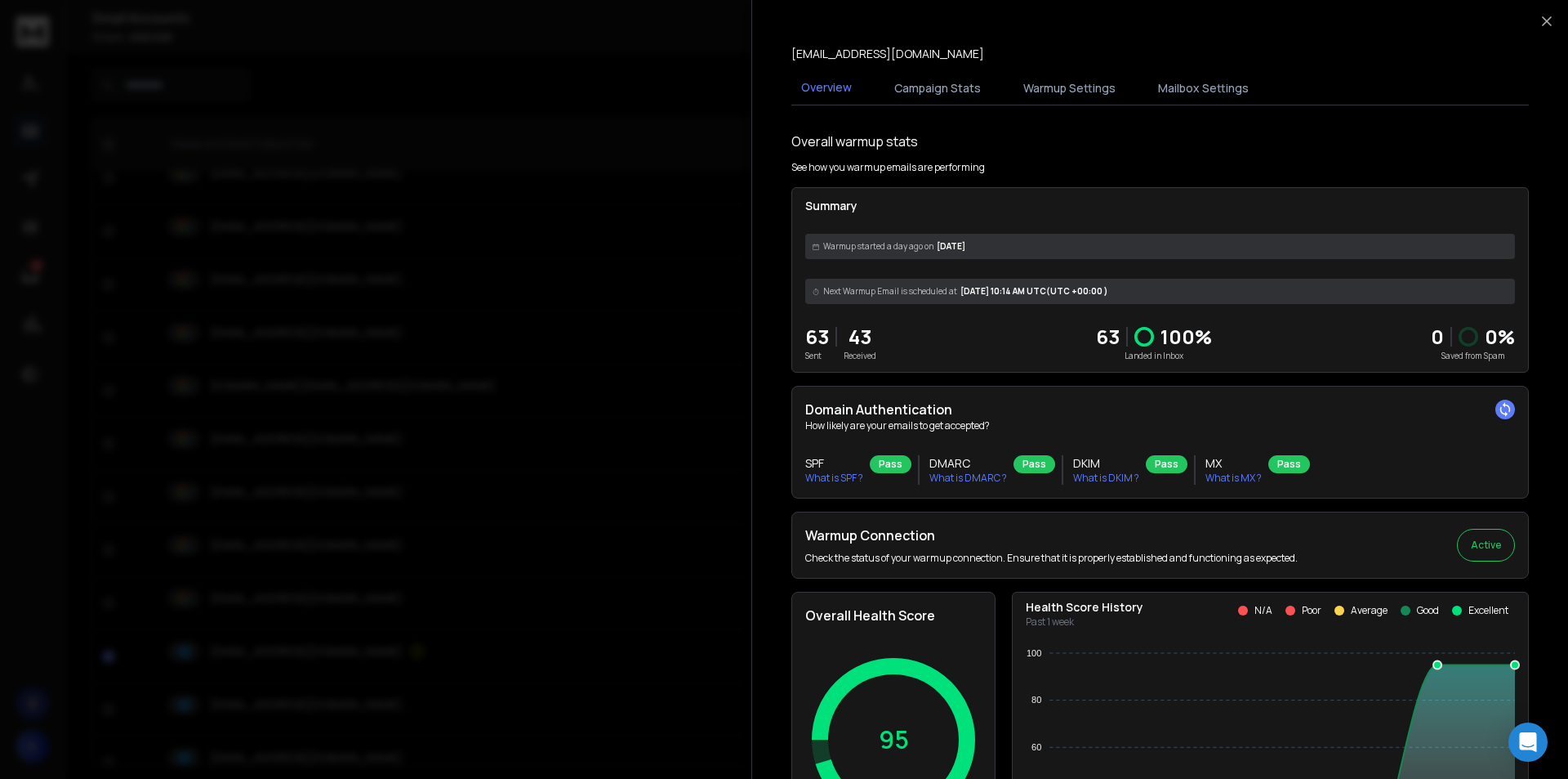
click at [611, 440] on div at bounding box center [784, 389] width 1568 height 779
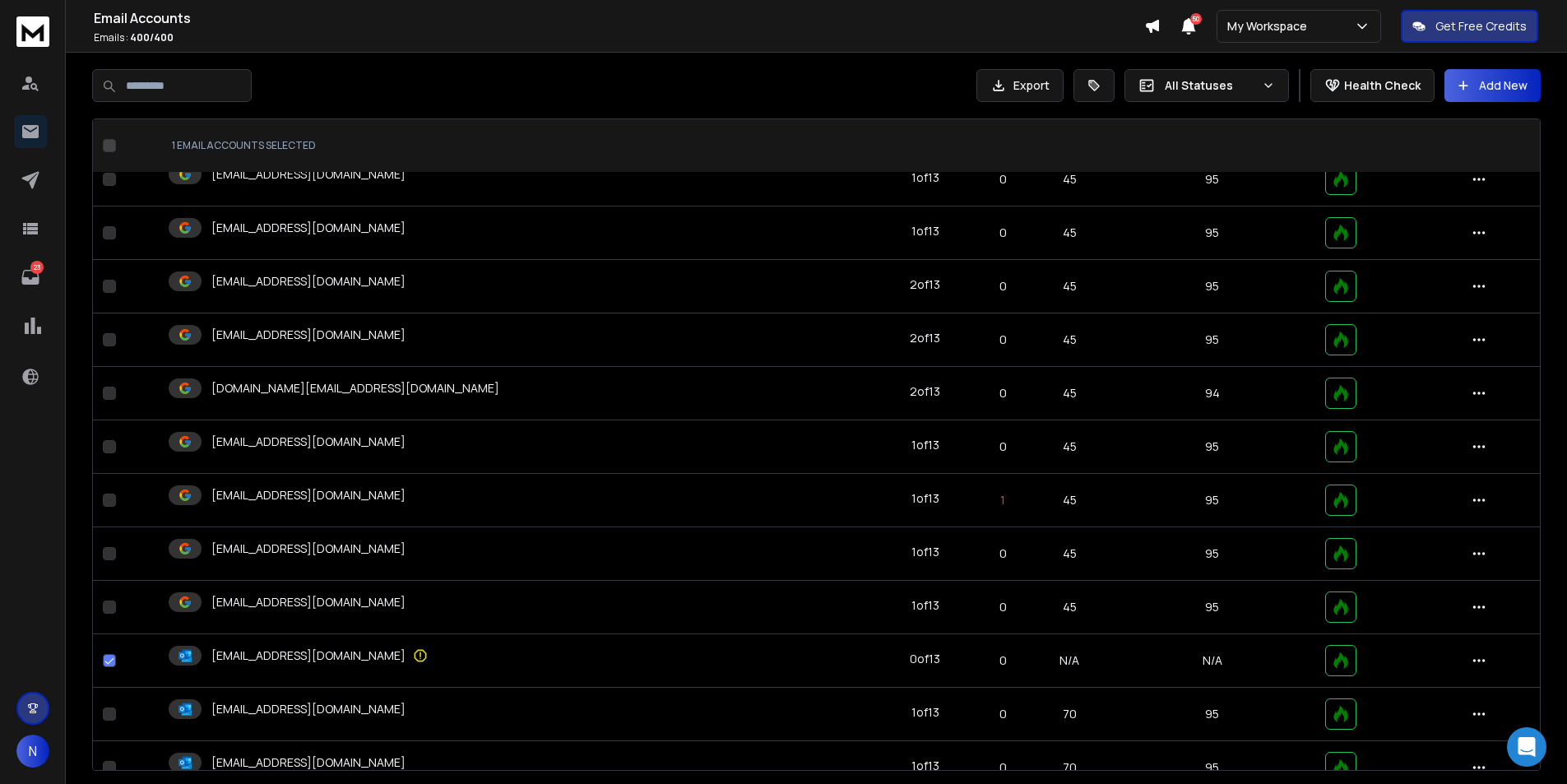
scroll to position [20628, 0]
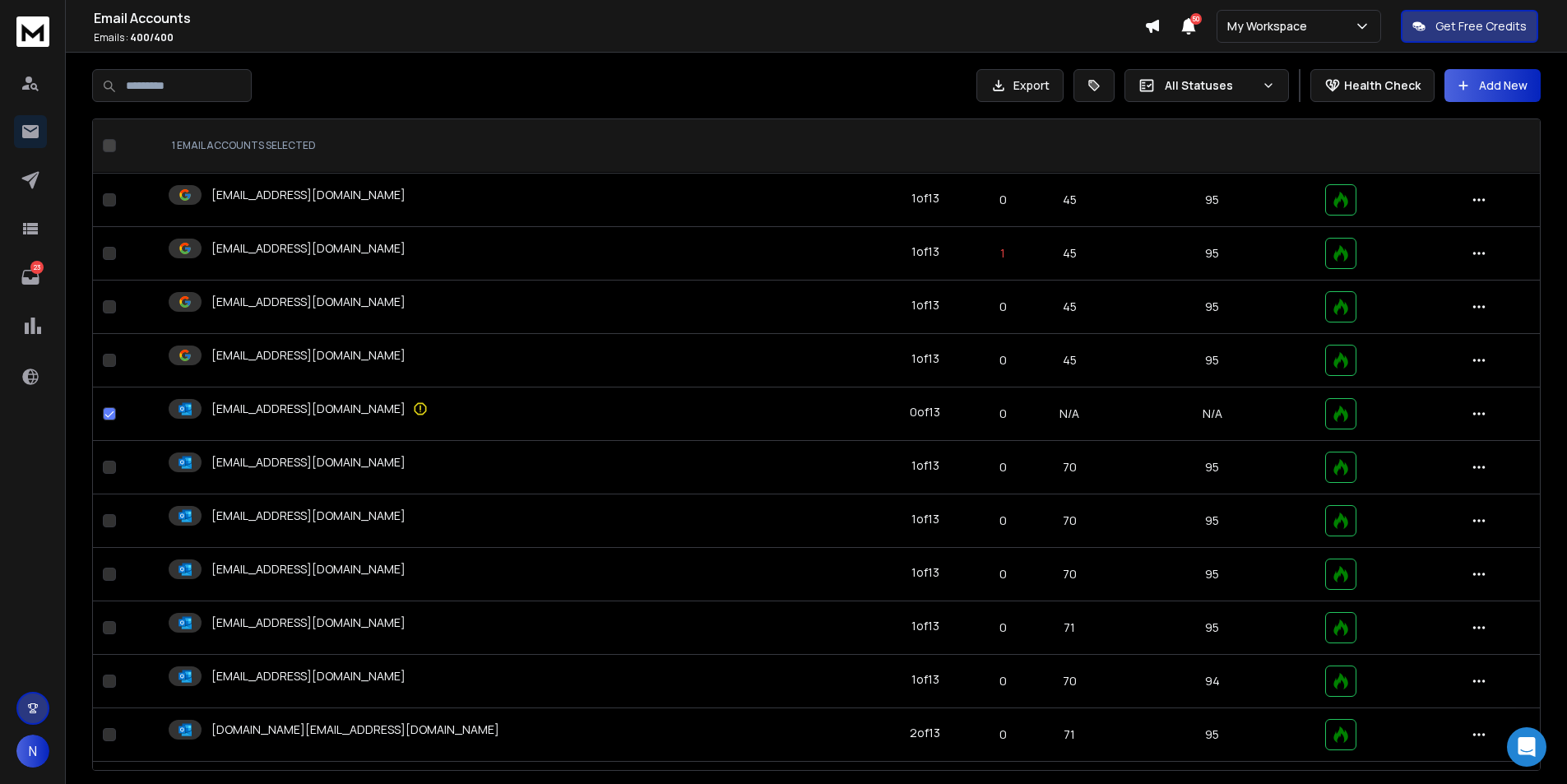
click at [735, 546] on td "[EMAIL_ADDRESS][DOMAIN_NAME]" at bounding box center [516, 521] width 716 height 53
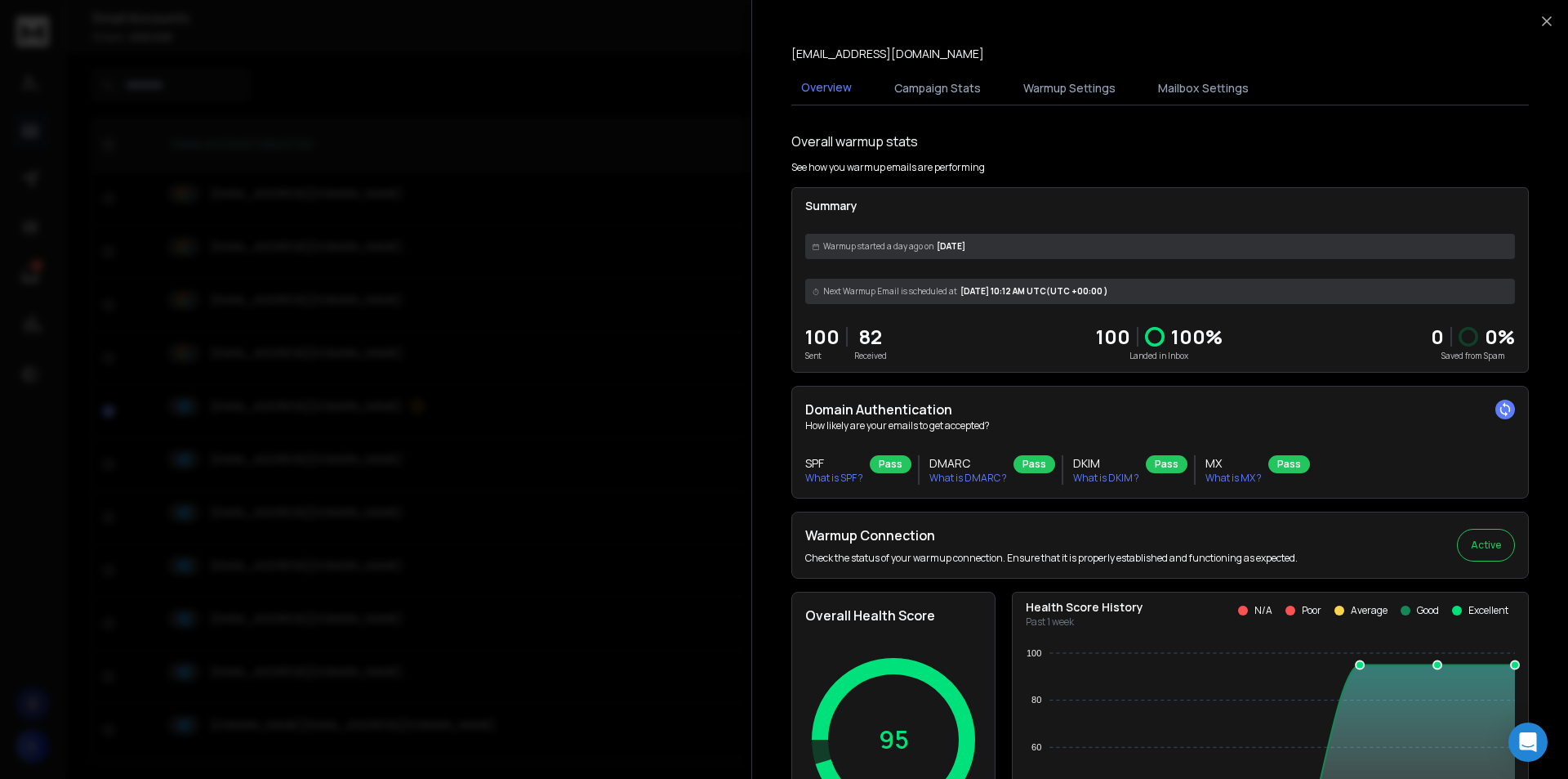
click at [590, 503] on div at bounding box center [784, 389] width 1568 height 779
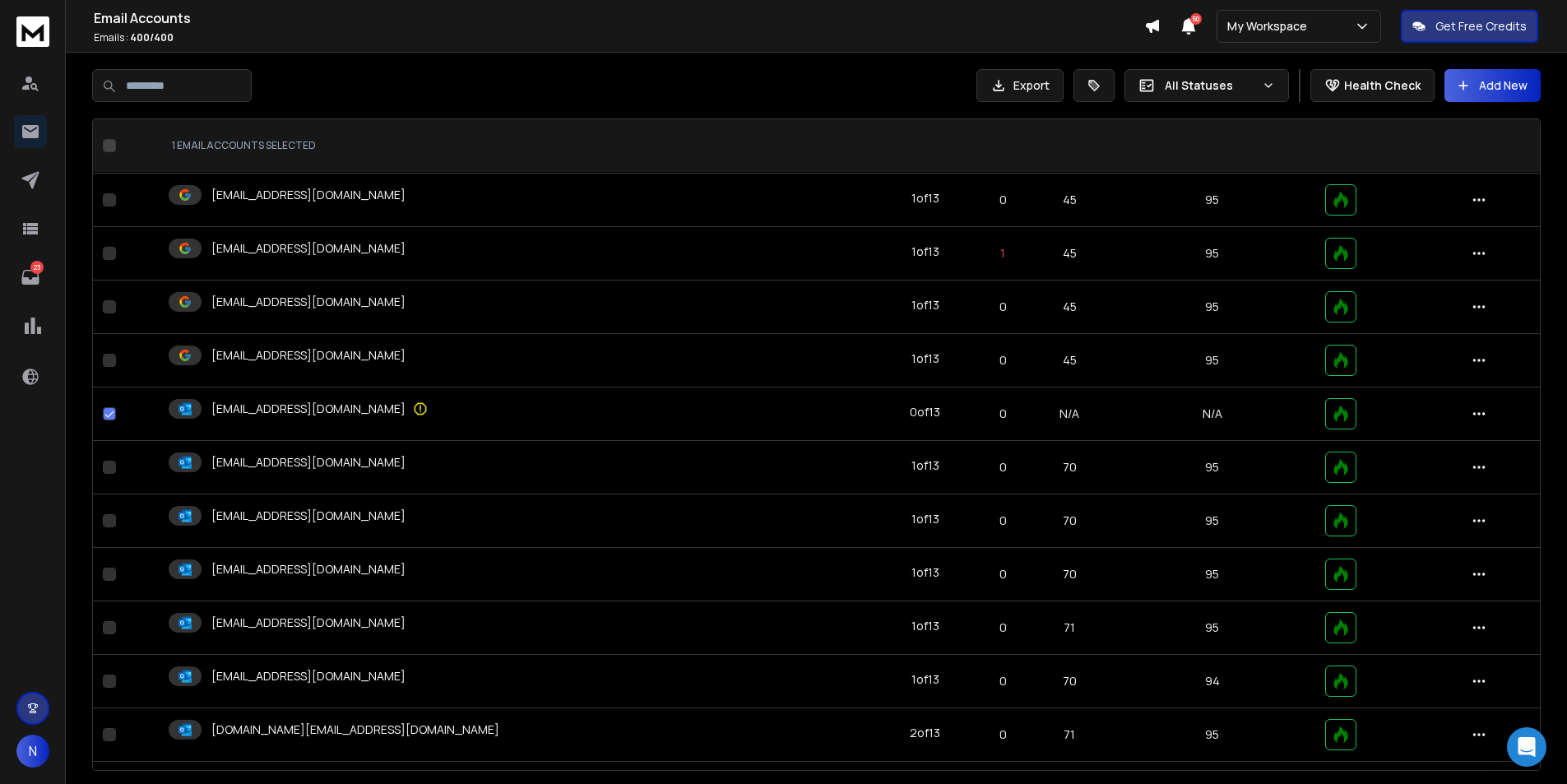
scroll to position [4, 0]
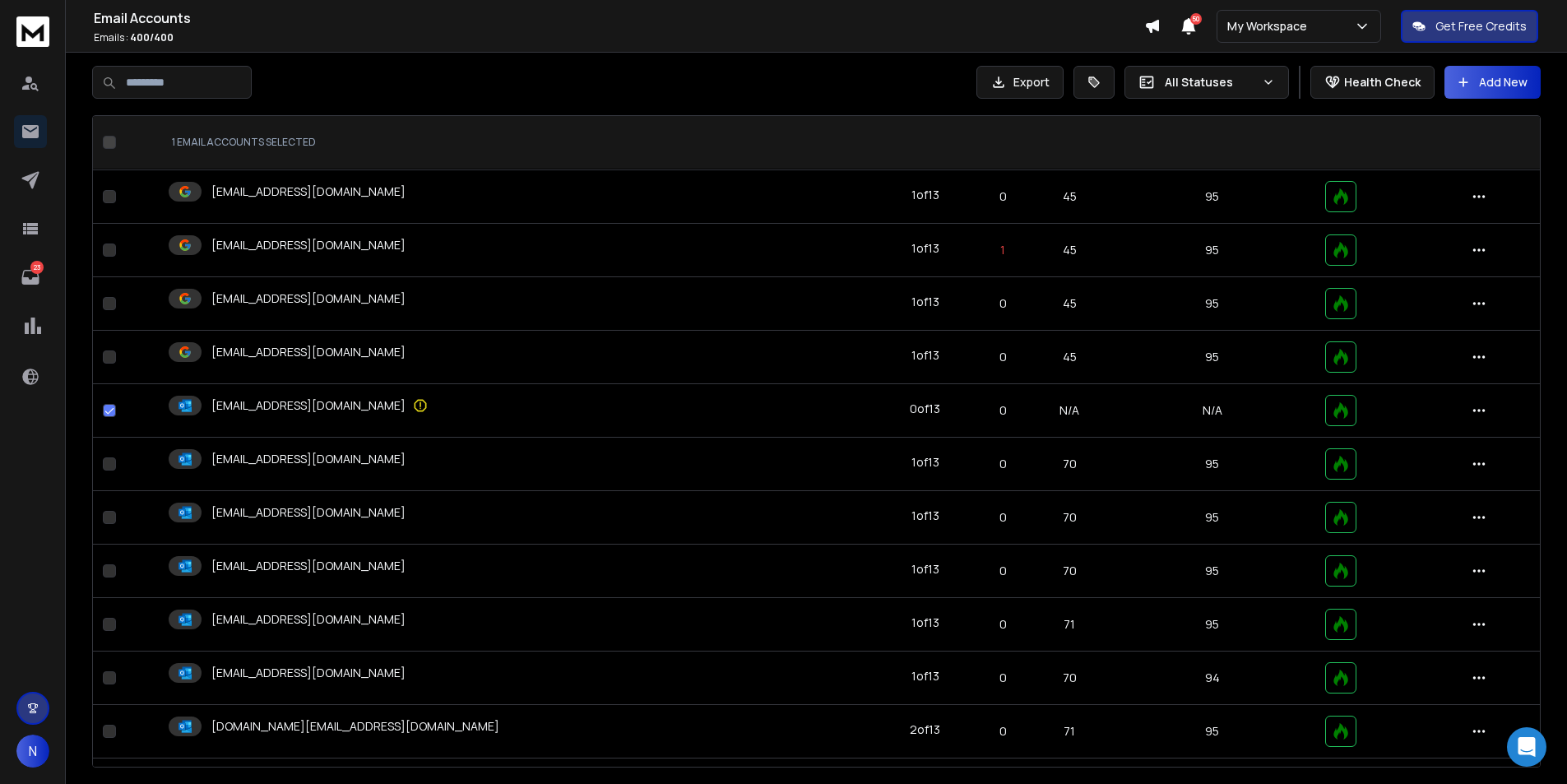
click at [608, 544] on td "[EMAIL_ADDRESS][DOMAIN_NAME]" at bounding box center [516, 571] width 716 height 53
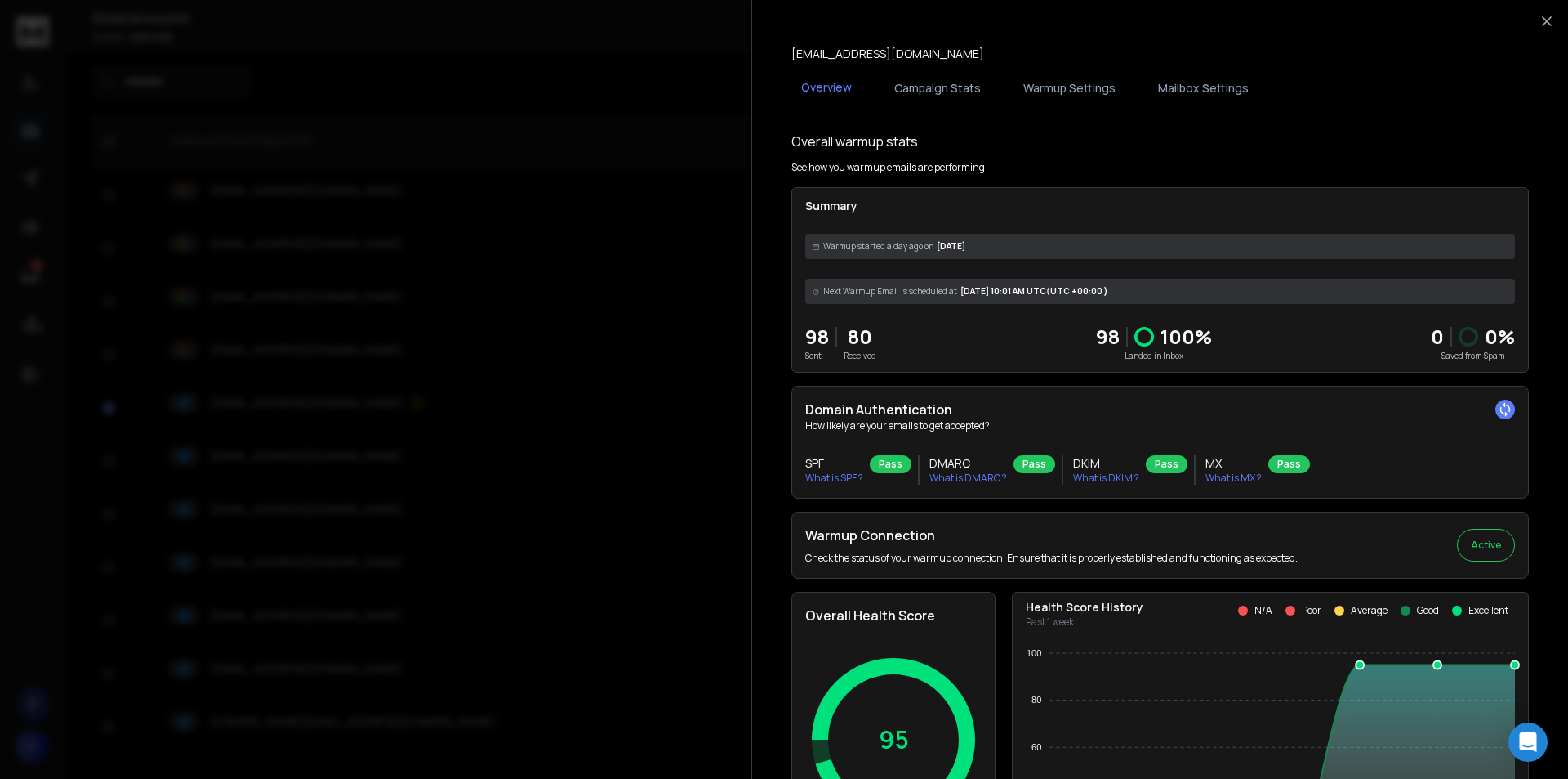
click at [601, 596] on div at bounding box center [784, 389] width 1568 height 779
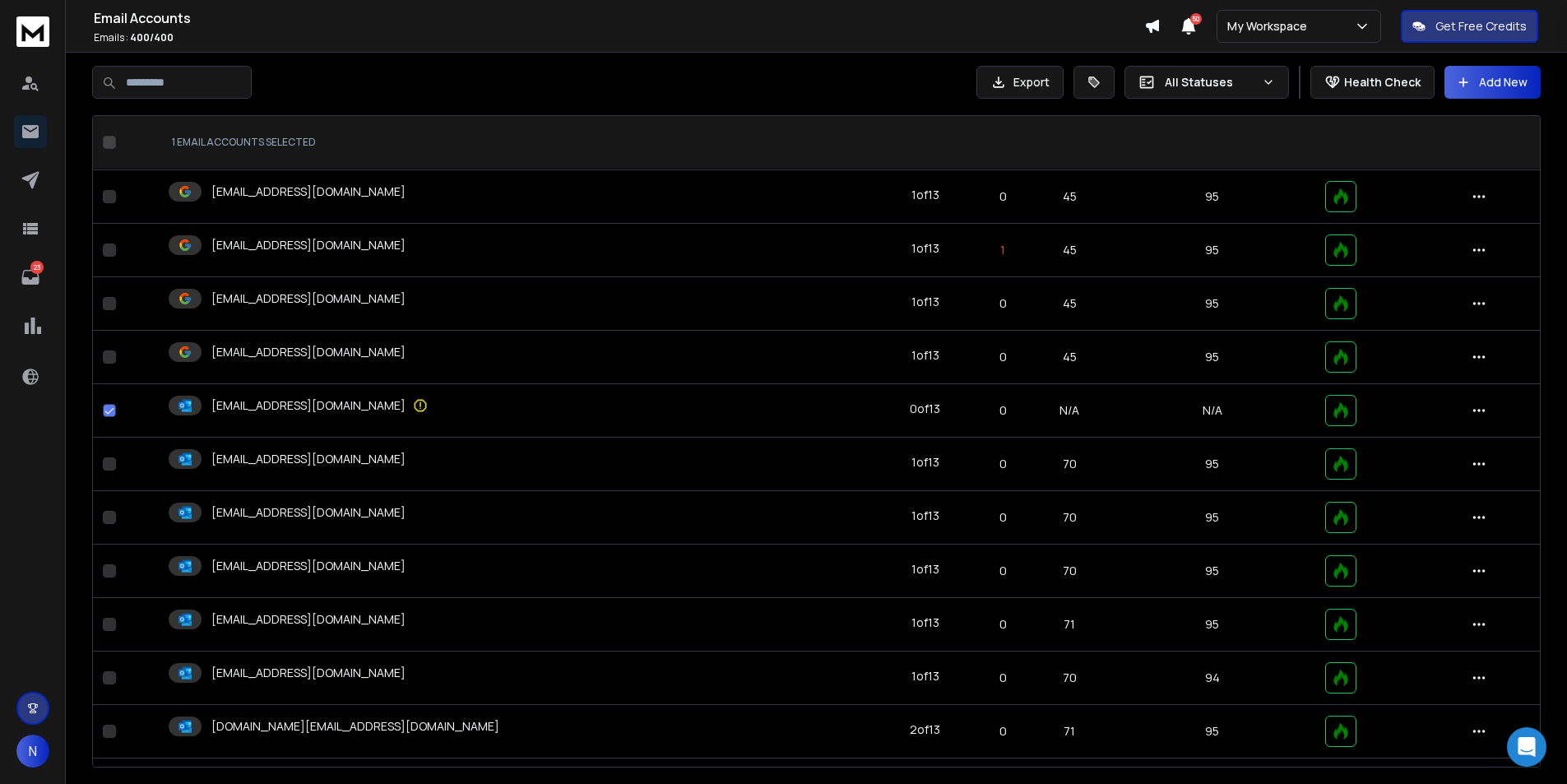
click at [666, 676] on div "[EMAIL_ADDRESS][DOMAIN_NAME]" at bounding box center [517, 672] width 697 height 19
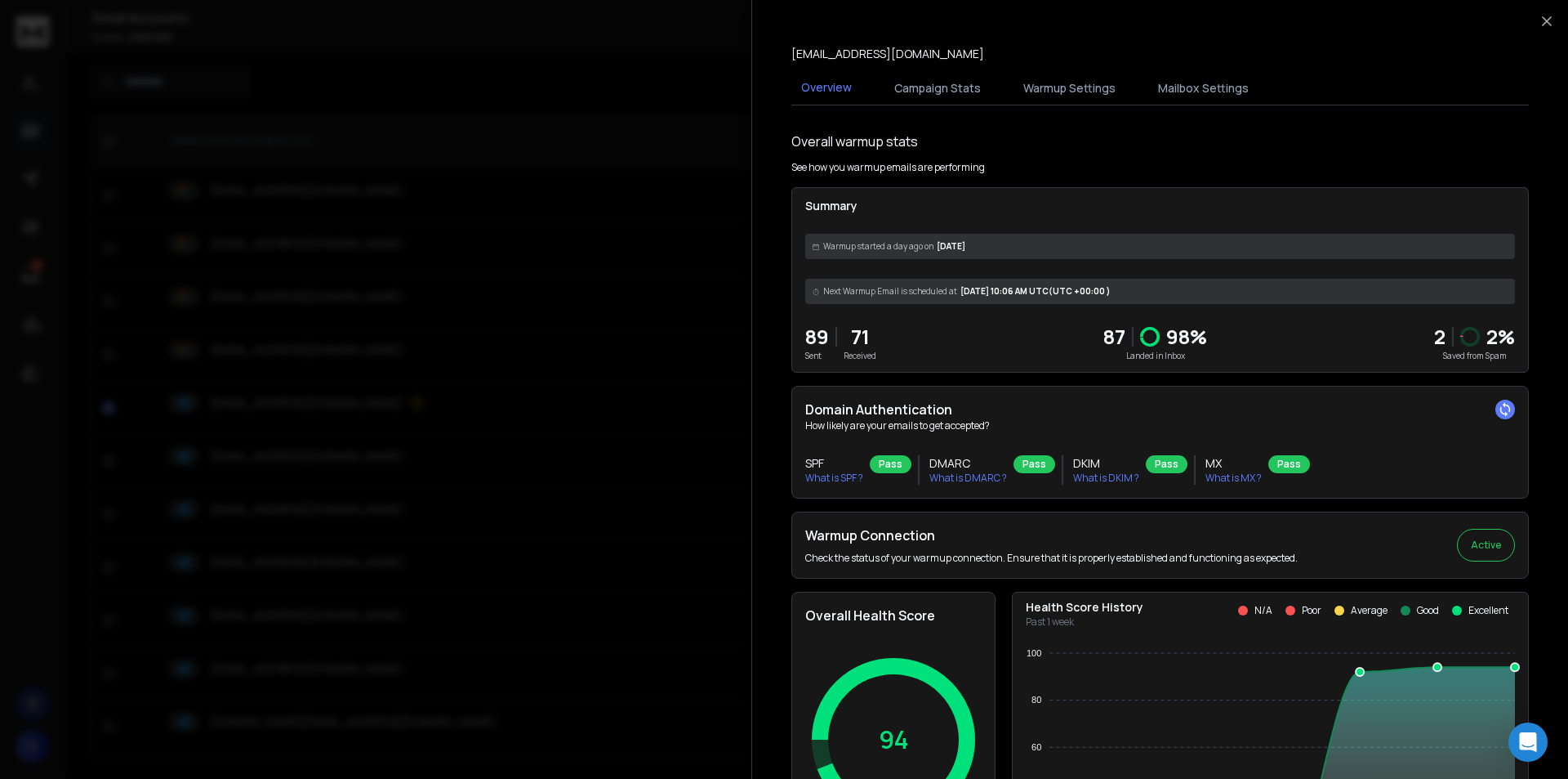
click at [566, 479] on div at bounding box center [784, 389] width 1568 height 779
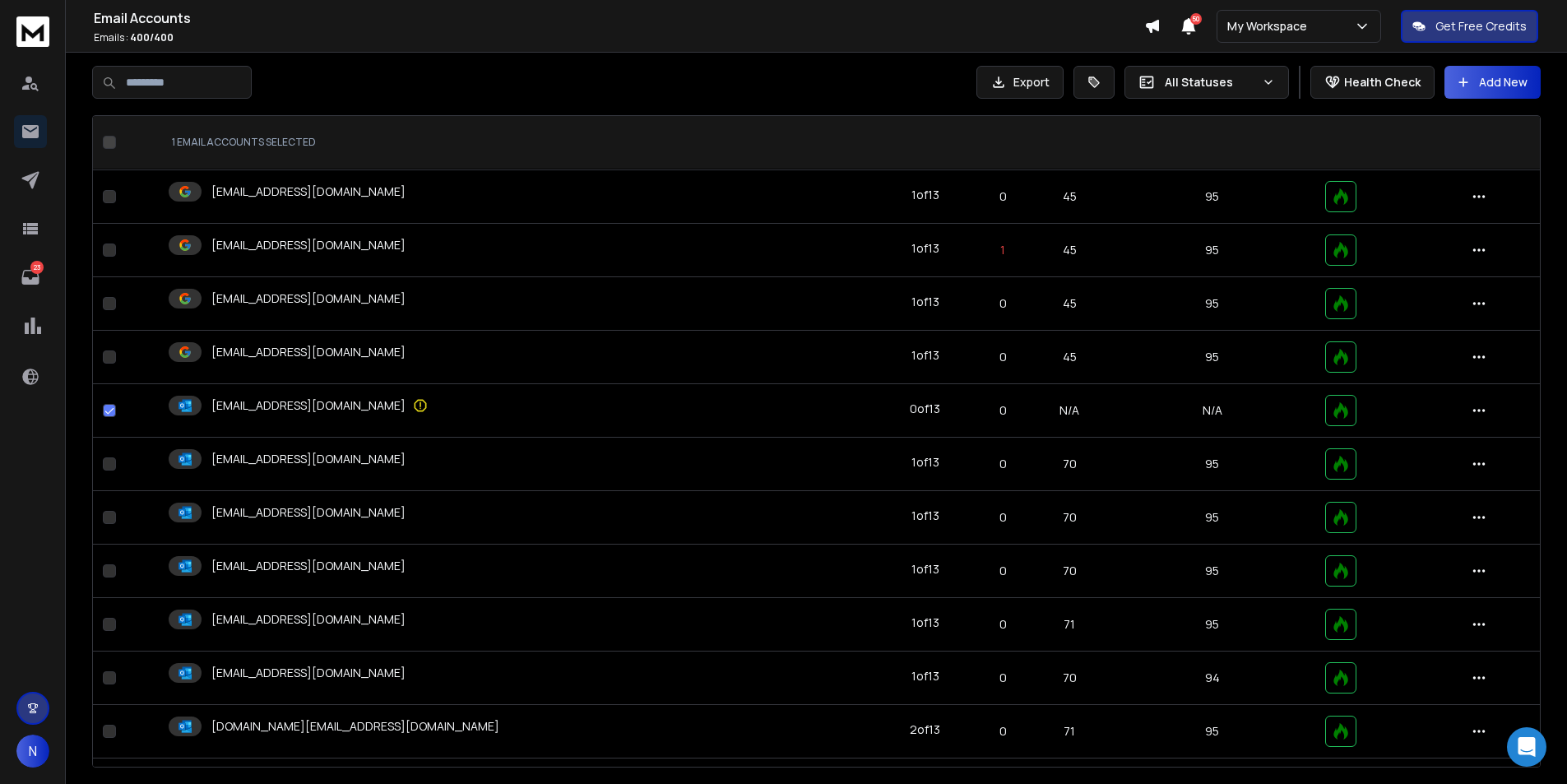
click at [105, 414] on button "button" at bounding box center [110, 410] width 13 height 13
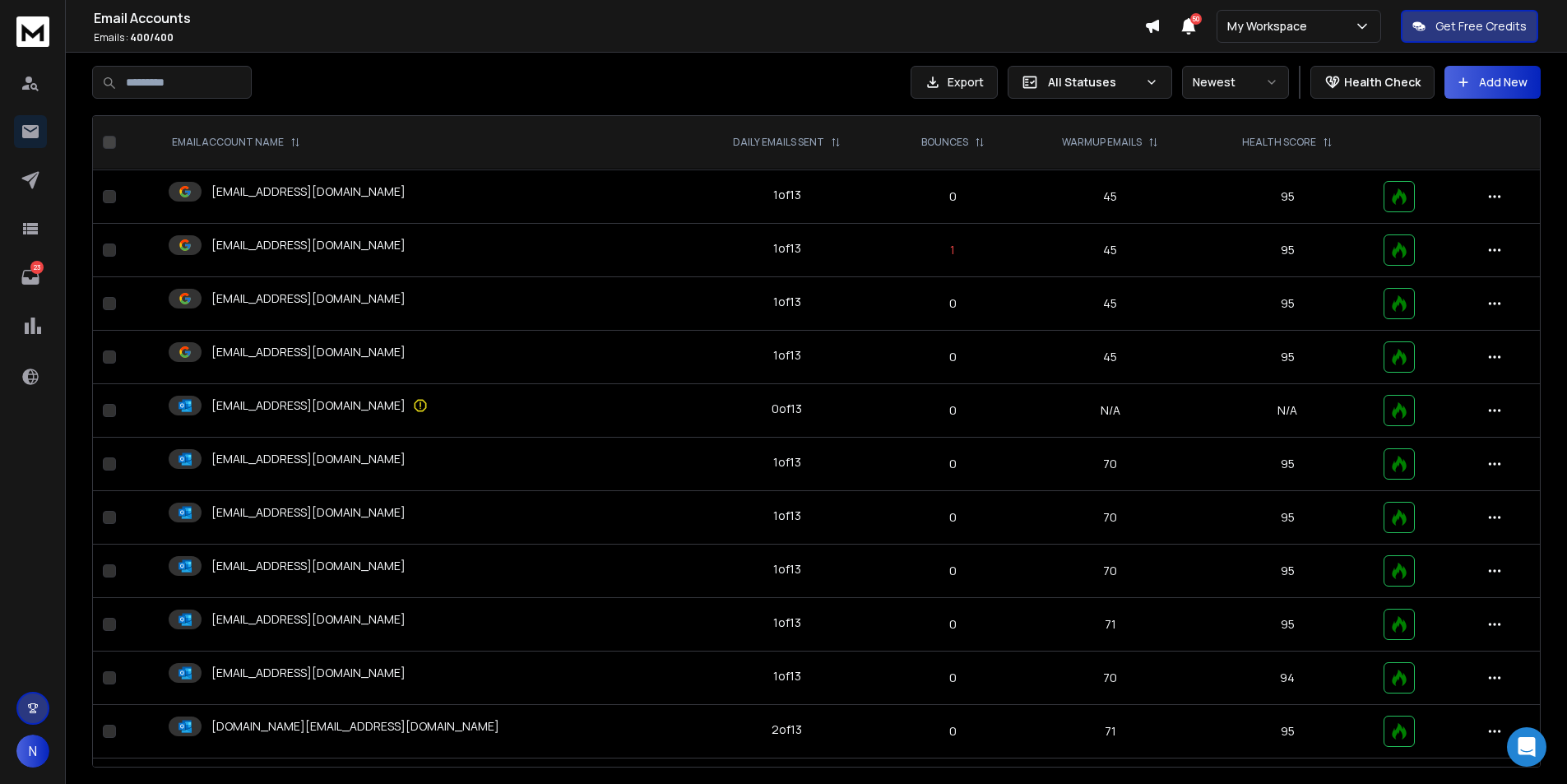
type button "on"
